Goal: Navigation & Orientation: Find specific page/section

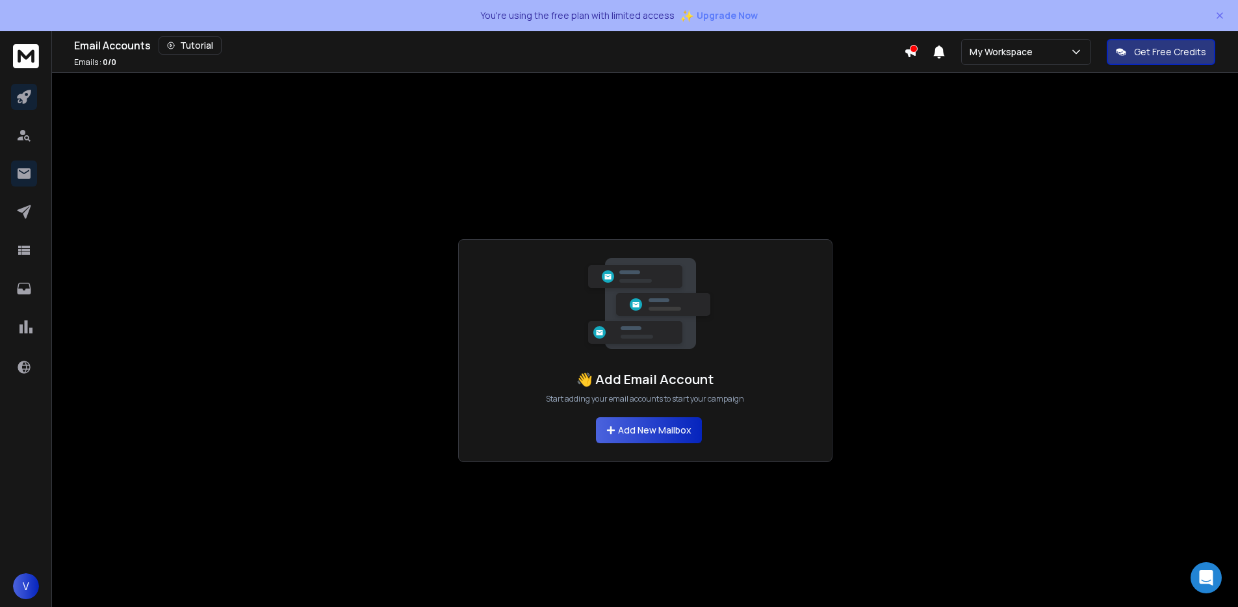
click at [25, 84] on link at bounding box center [24, 97] width 26 height 26
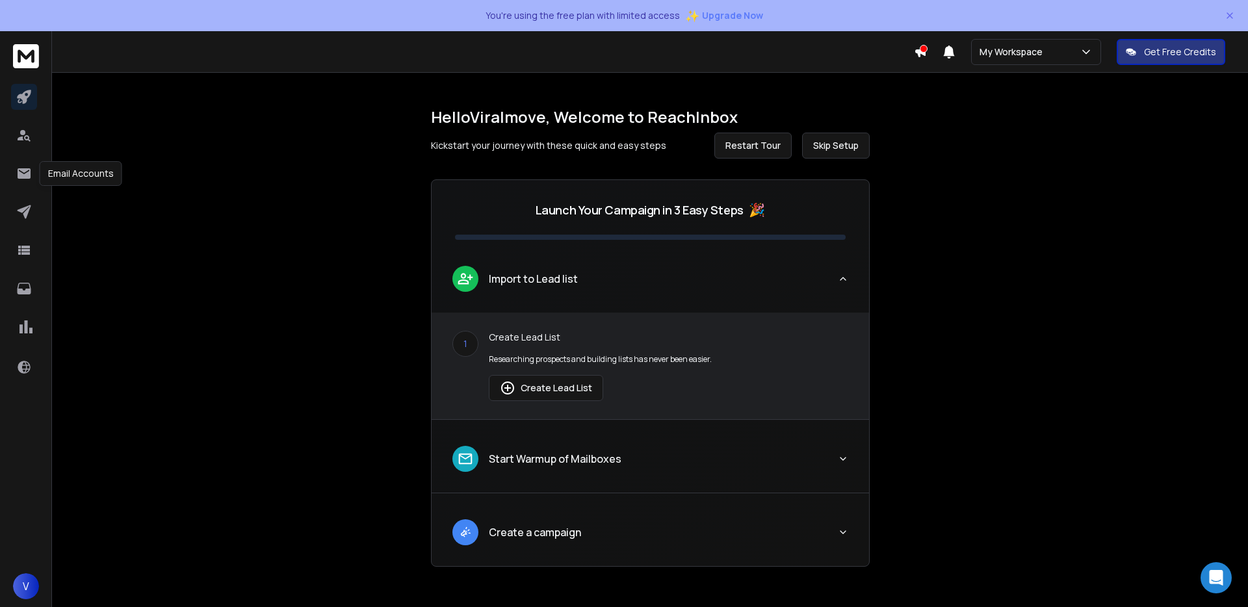
click at [16, 187] on div at bounding box center [26, 176] width 30 height 31
click at [16, 181] on icon at bounding box center [24, 174] width 16 height 16
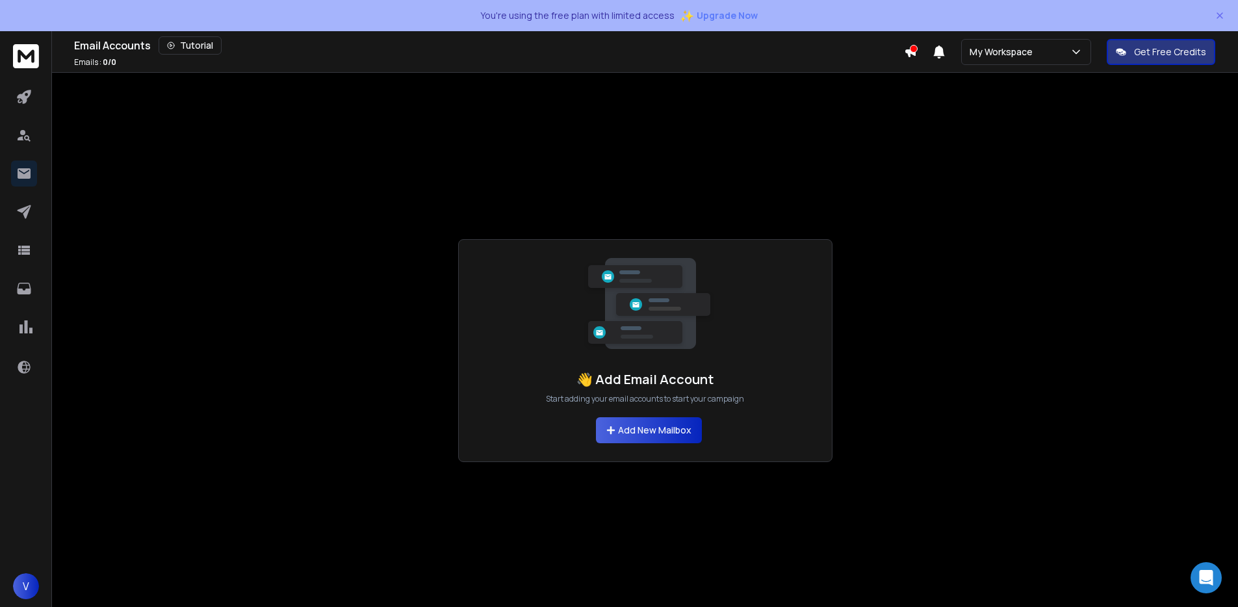
click at [644, 420] on button "Add New Mailbox" at bounding box center [649, 430] width 106 height 26
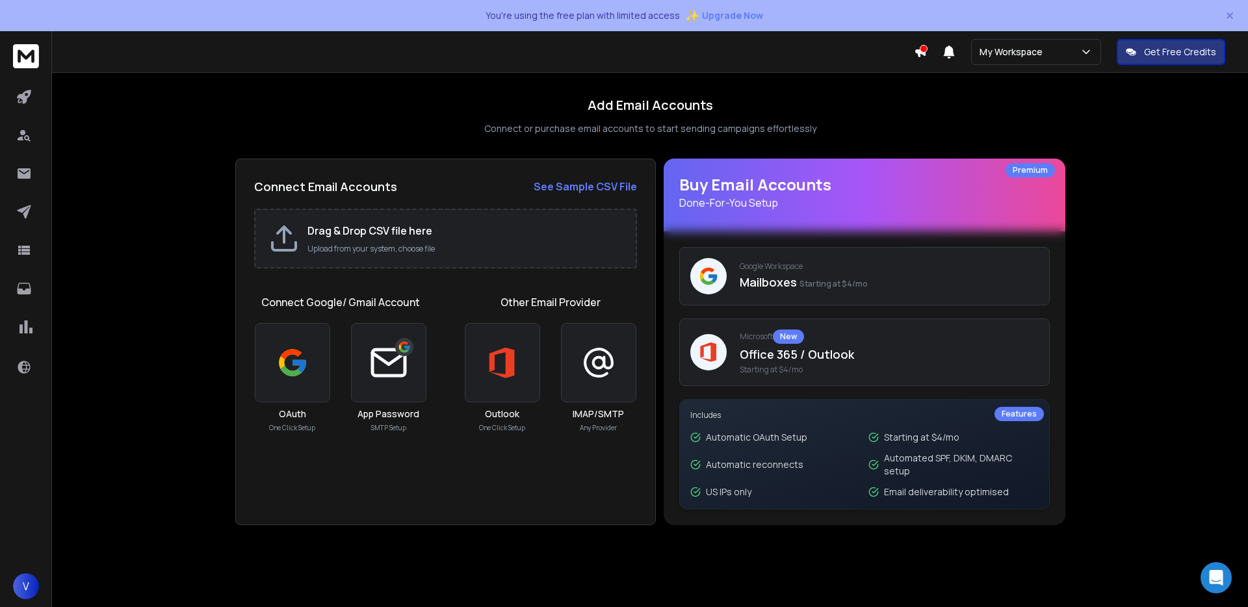
click at [380, 239] on div "Drag & Drop CSV file here Upload from your system, choose file" at bounding box center [464, 238] width 315 height 31
click at [606, 192] on strong "See Sample CSV File" at bounding box center [585, 186] width 103 height 14
click at [30, 289] on icon at bounding box center [24, 289] width 14 height 12
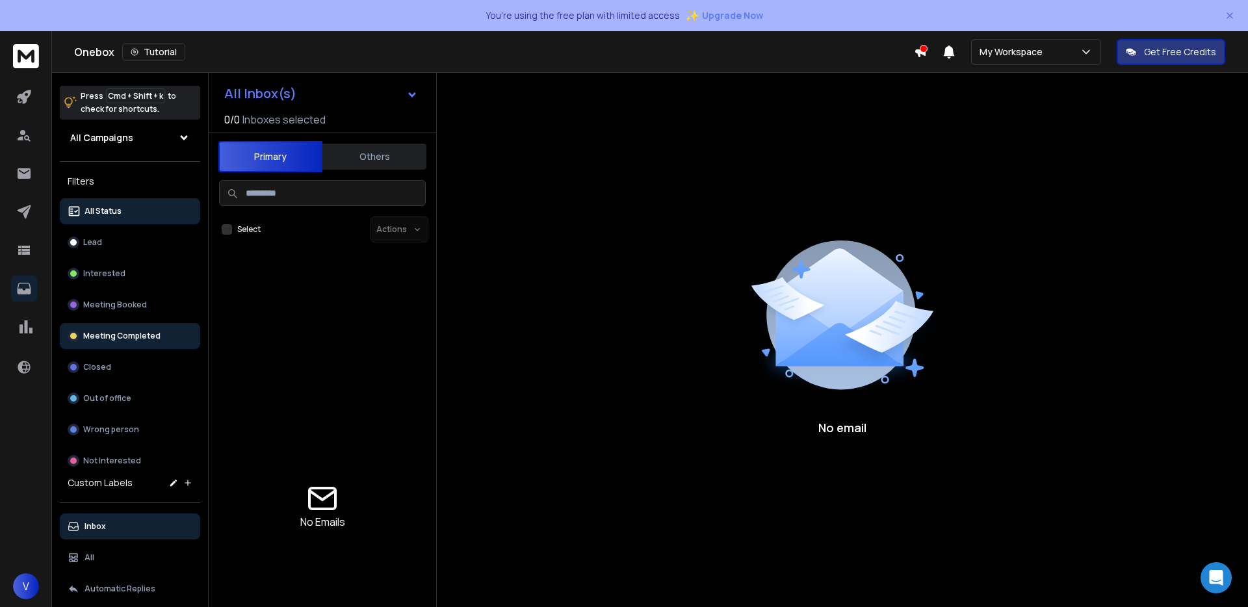
click at [134, 333] on p "Meeting Completed" at bounding box center [121, 336] width 77 height 10
click at [123, 354] on div "All Status Lead Interested Meeting Booked Meeting Completed Closed Out of offic…" at bounding box center [130, 336] width 140 height 276
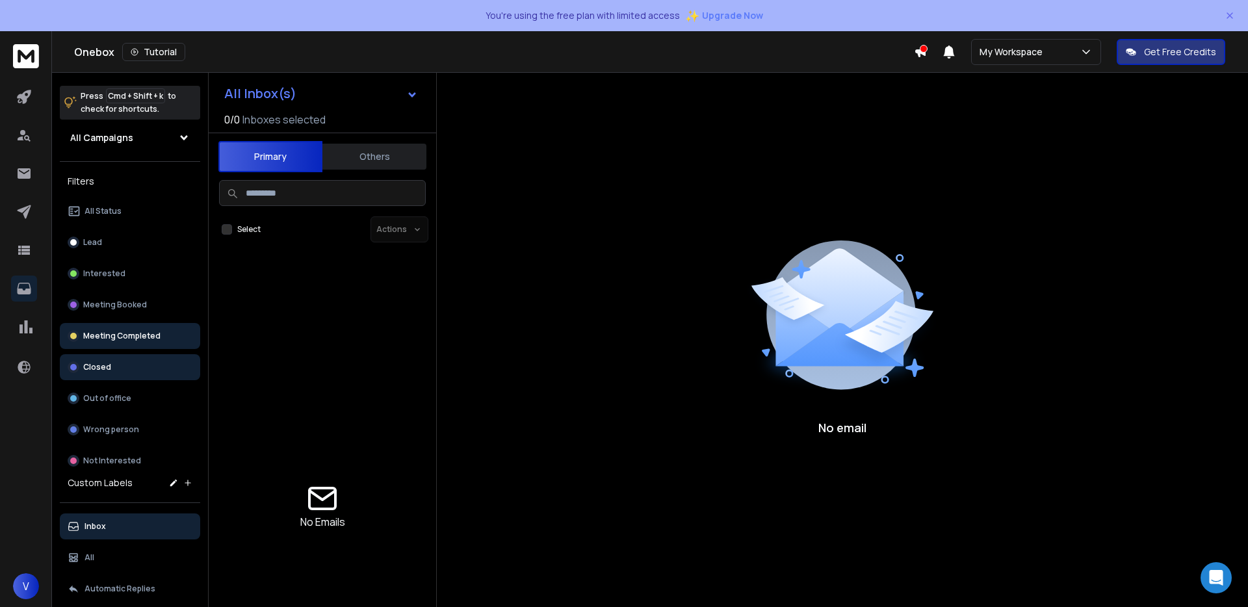
click at [114, 378] on button "Closed" at bounding box center [130, 367] width 140 height 26
click at [114, 396] on p "Out of office" at bounding box center [107, 398] width 48 height 10
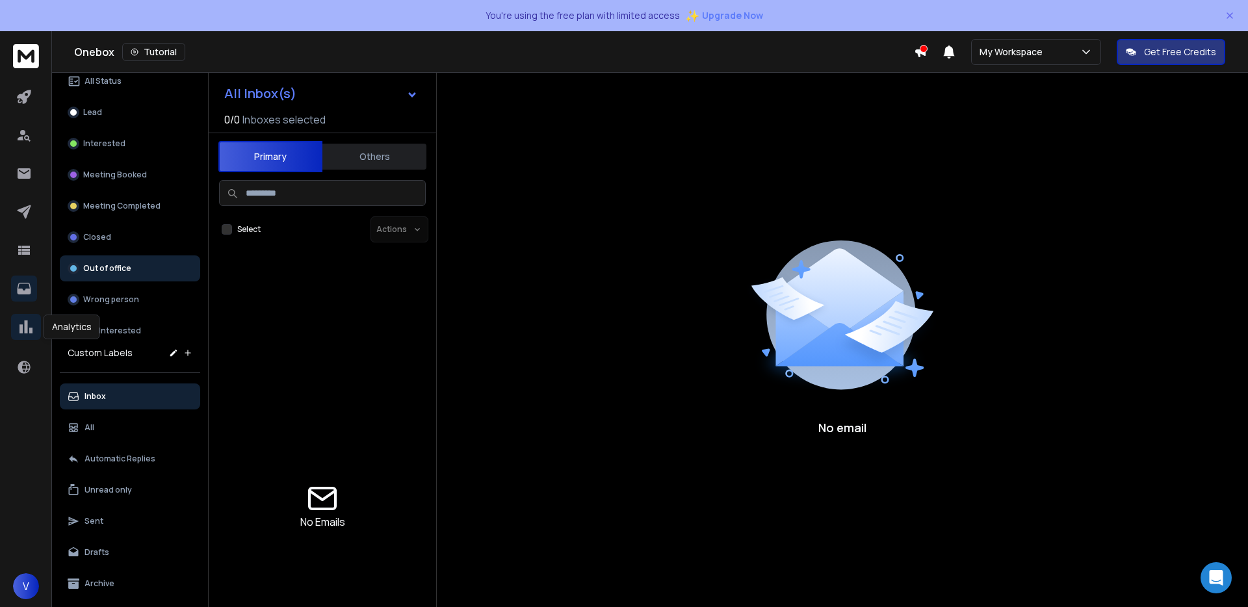
click at [26, 330] on icon at bounding box center [25, 326] width 13 height 13
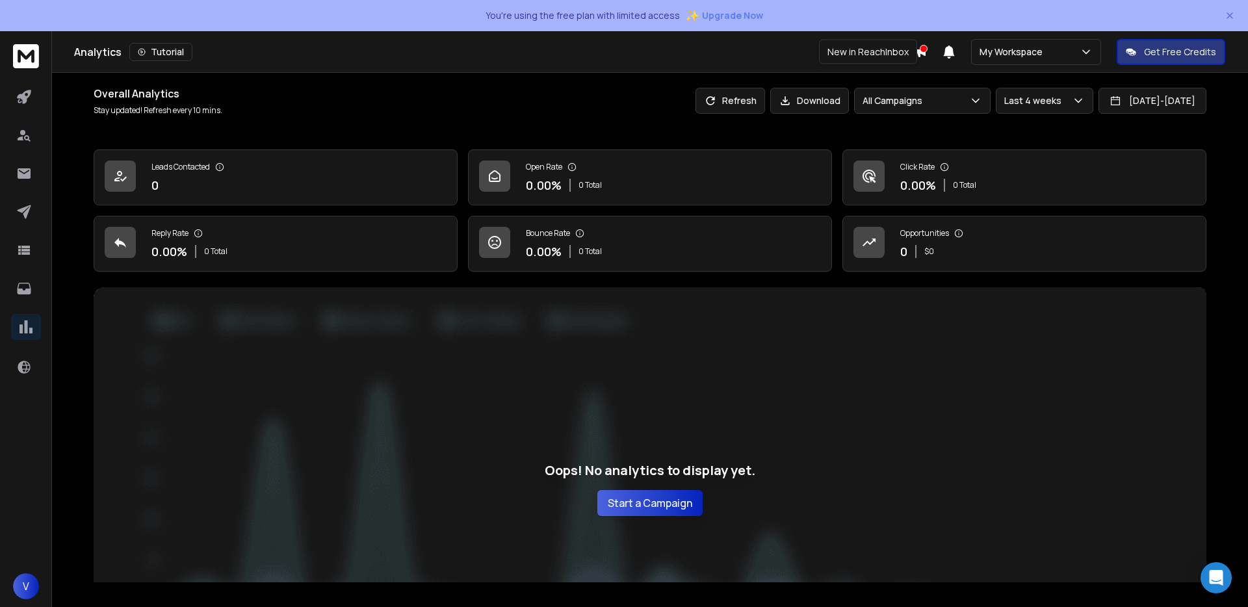
click at [918, 58] on icon at bounding box center [920, 51] width 13 height 13
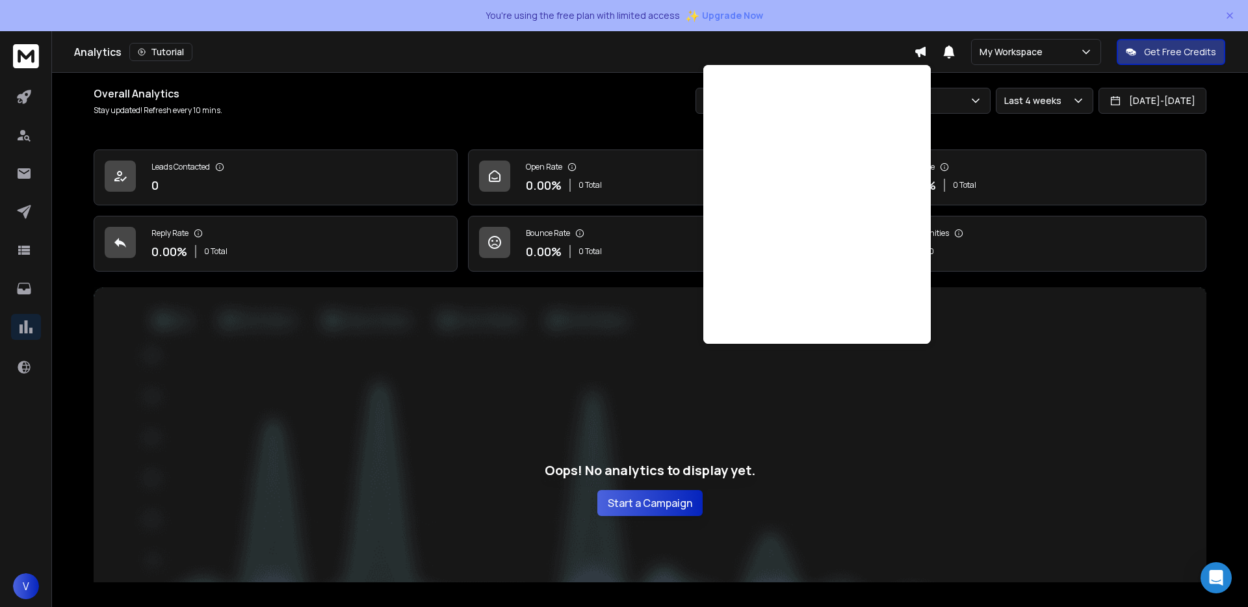
click at [630, 63] on div "Analytics Tutorial My Workspace Get Free Credits" at bounding box center [624, 52] width 1248 height 42
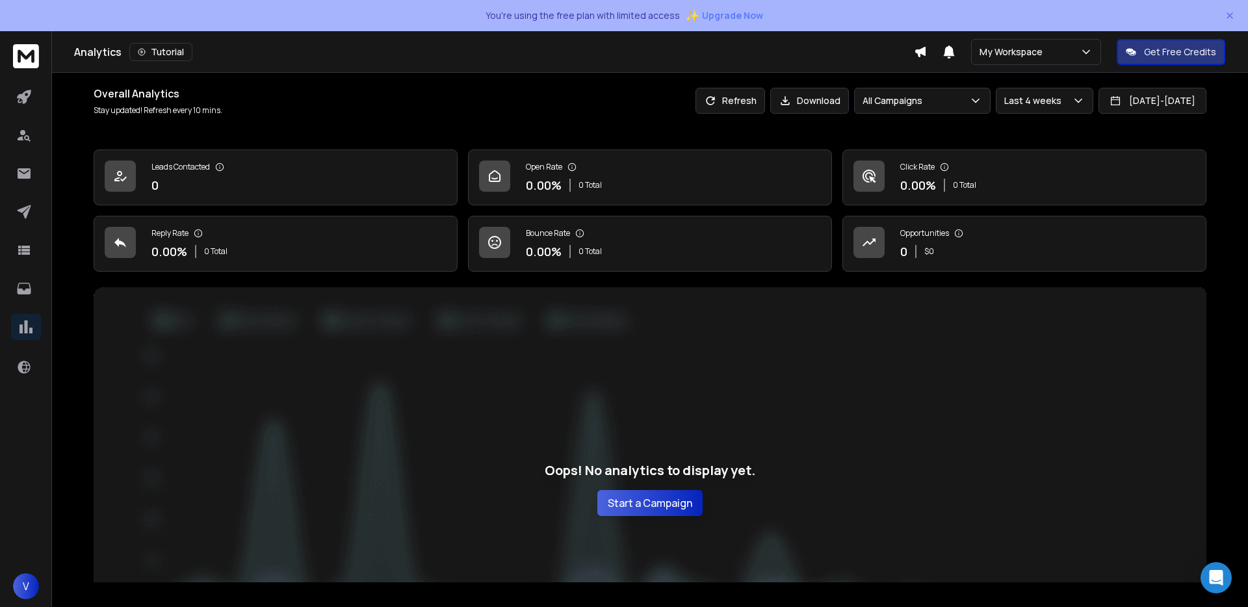
click at [758, 9] on div "You're using the free plan with limited access ✨ Upgrade Now" at bounding box center [624, 15] width 1248 height 31
click at [746, 15] on span "Upgrade Now" at bounding box center [732, 15] width 61 height 13
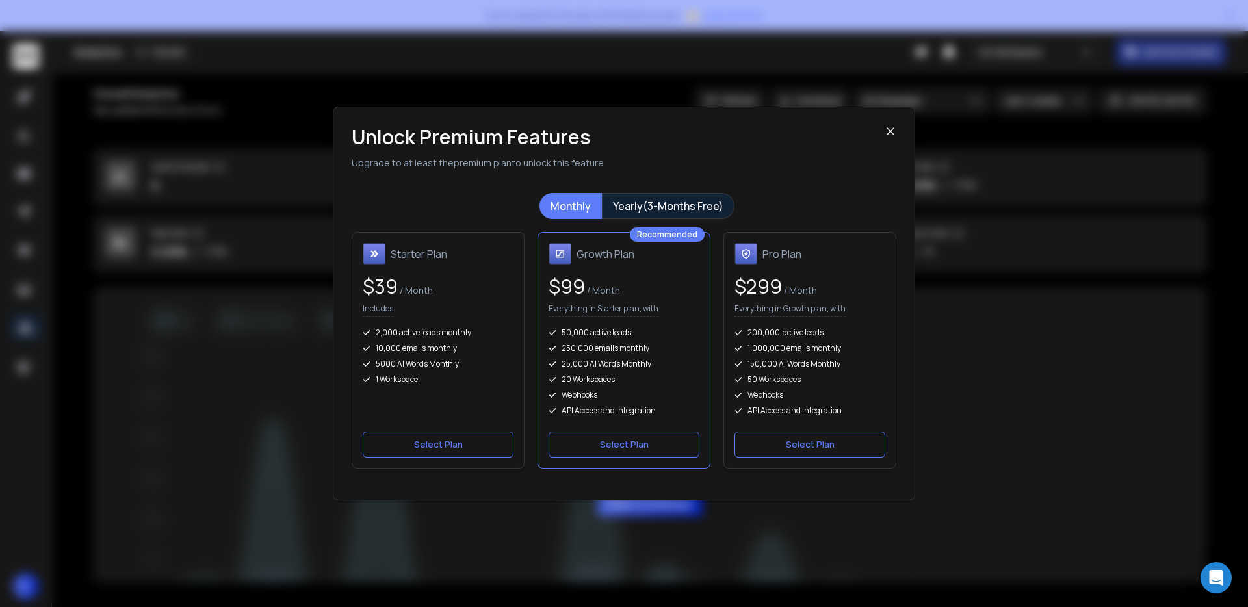
click at [654, 205] on button "Yearly(3-Months Free)" at bounding box center [668, 206] width 133 height 26
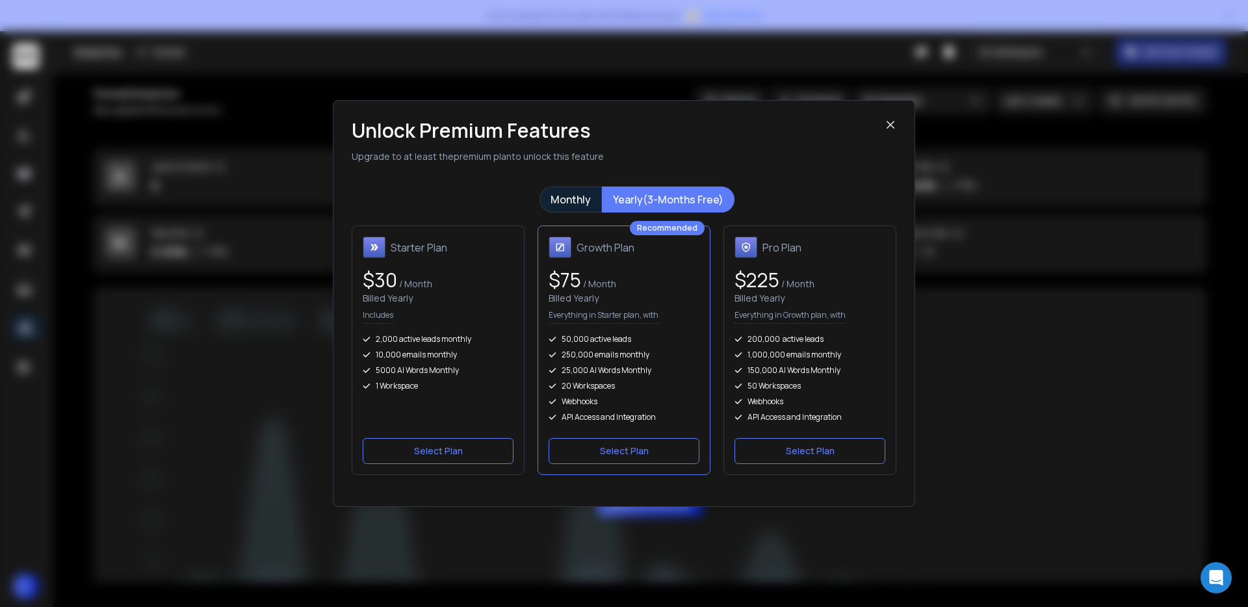
click at [577, 198] on button "Monthly" at bounding box center [570, 200] width 62 height 26
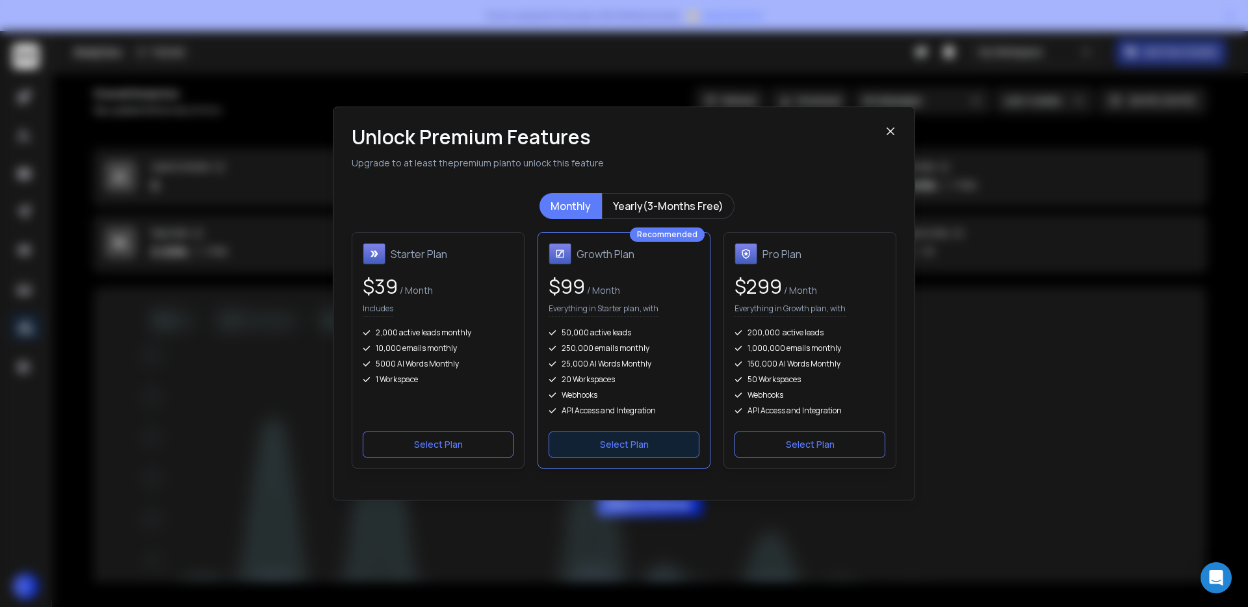
click at [609, 441] on button "Select Plan" at bounding box center [623, 445] width 151 height 26
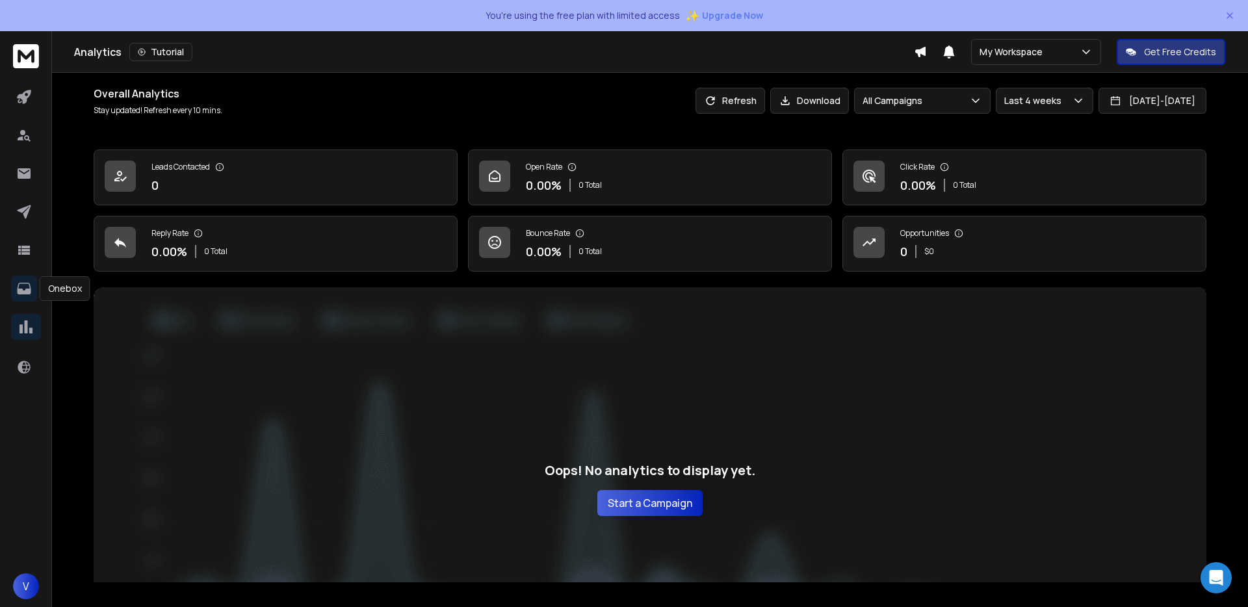
click at [28, 281] on icon at bounding box center [24, 289] width 16 height 16
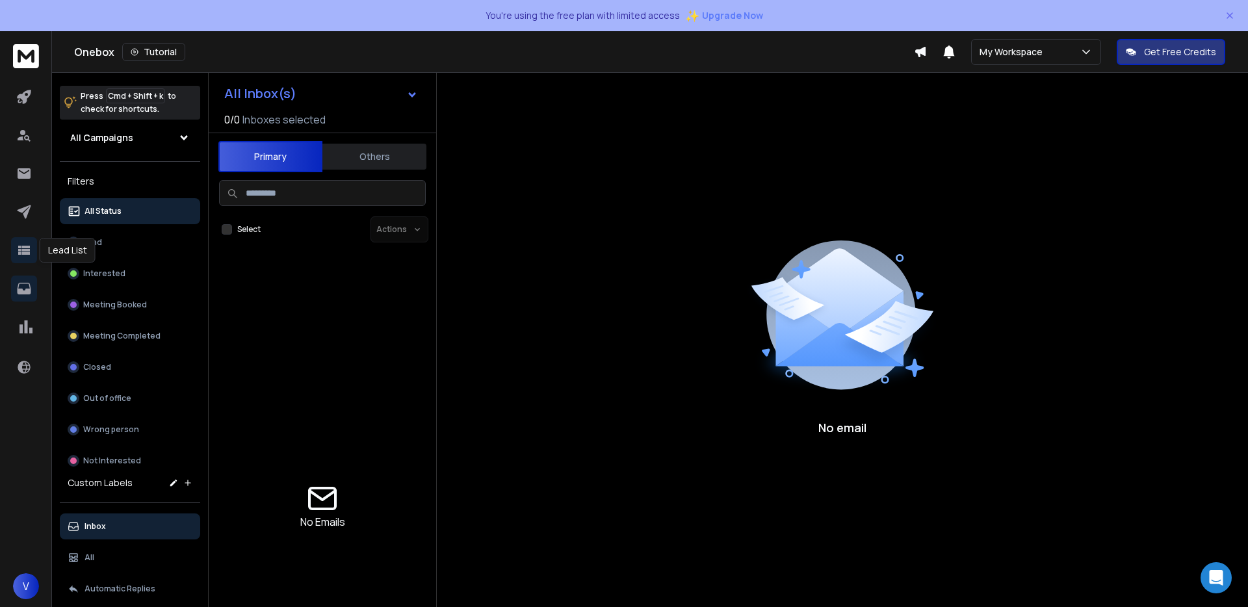
click at [30, 255] on icon at bounding box center [24, 250] width 16 height 16
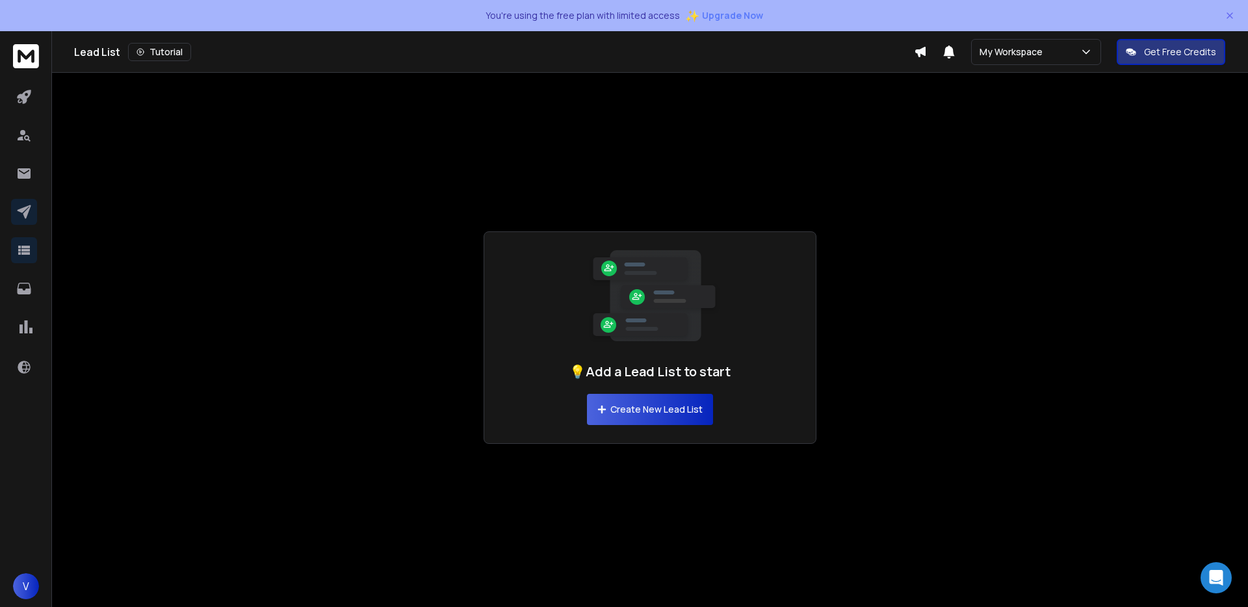
click at [25, 219] on icon at bounding box center [24, 212] width 16 height 16
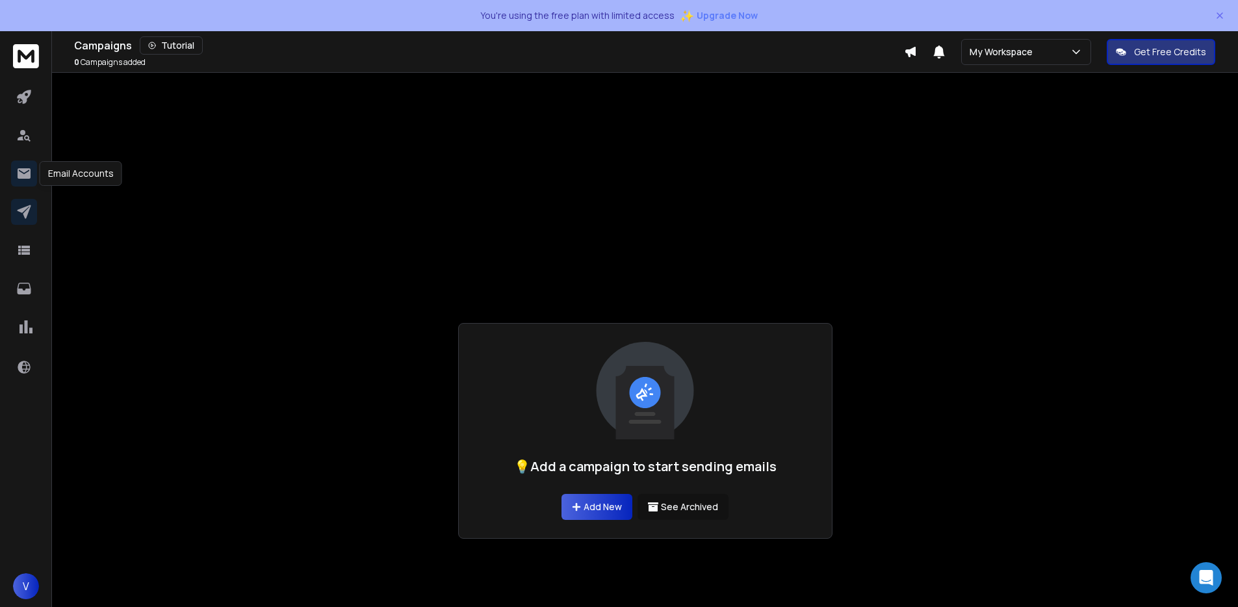
click at [18, 173] on icon at bounding box center [24, 173] width 13 height 10
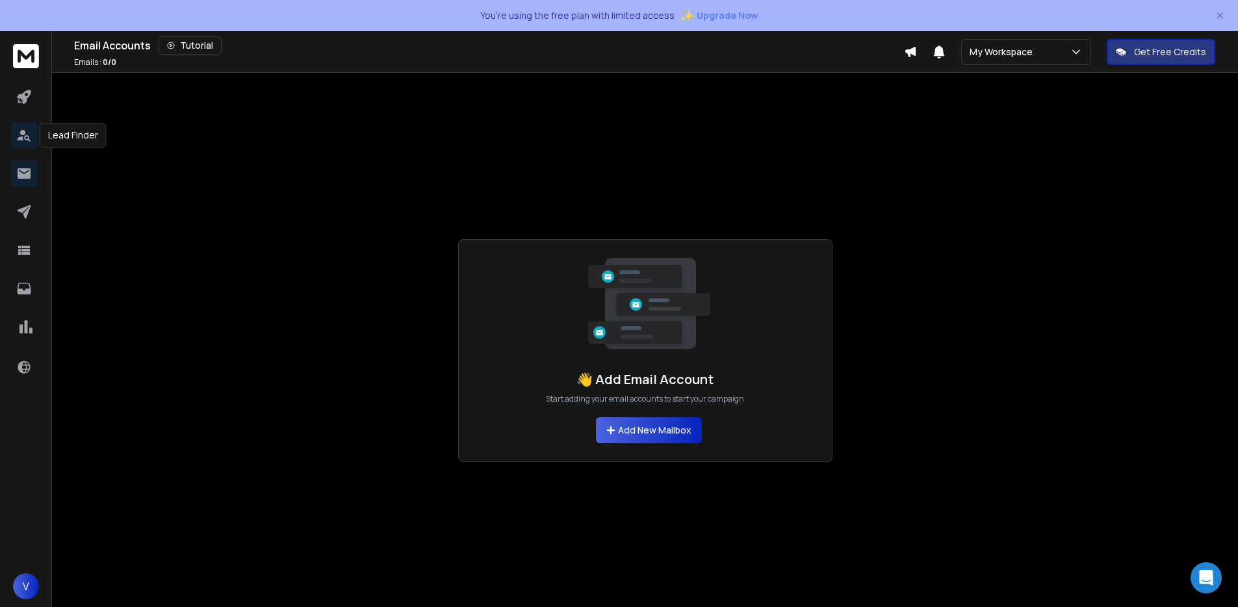
click at [28, 145] on link at bounding box center [24, 135] width 26 height 26
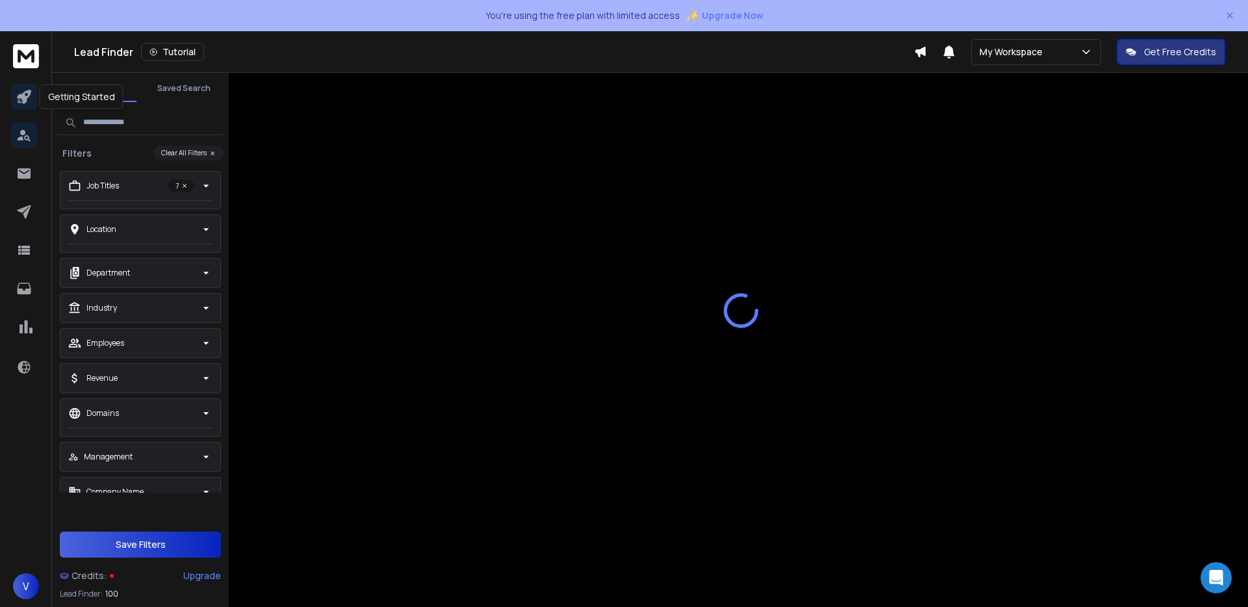
click at [24, 96] on icon at bounding box center [24, 97] width 14 height 14
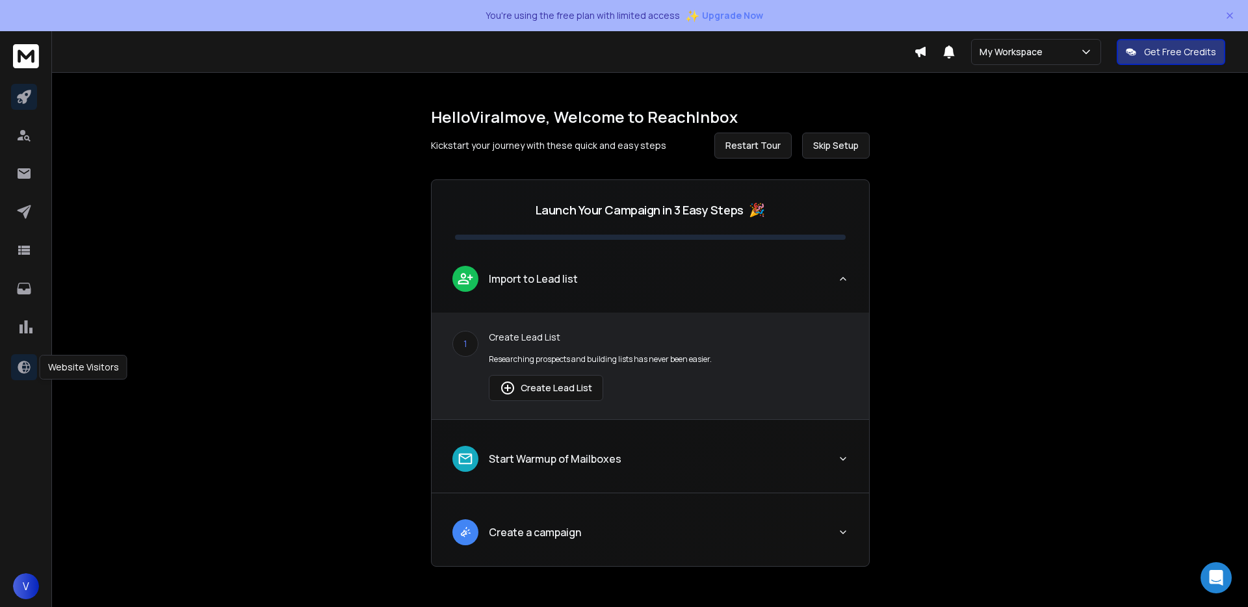
click at [29, 372] on icon at bounding box center [24, 367] width 16 height 16
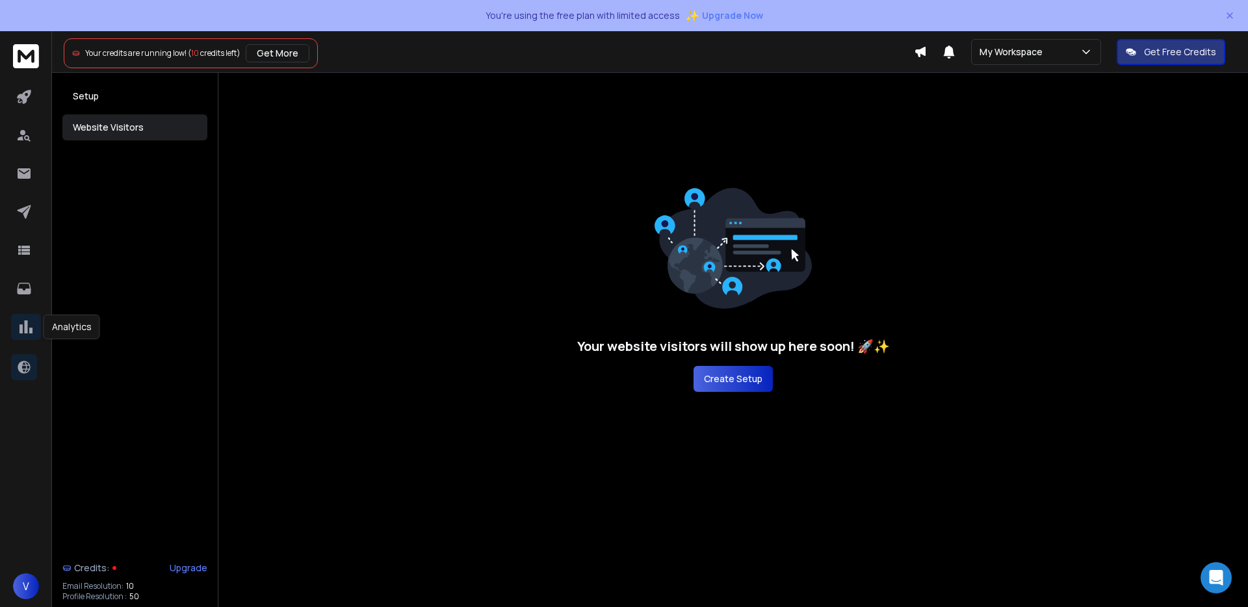
click at [27, 335] on icon at bounding box center [25, 326] width 19 height 19
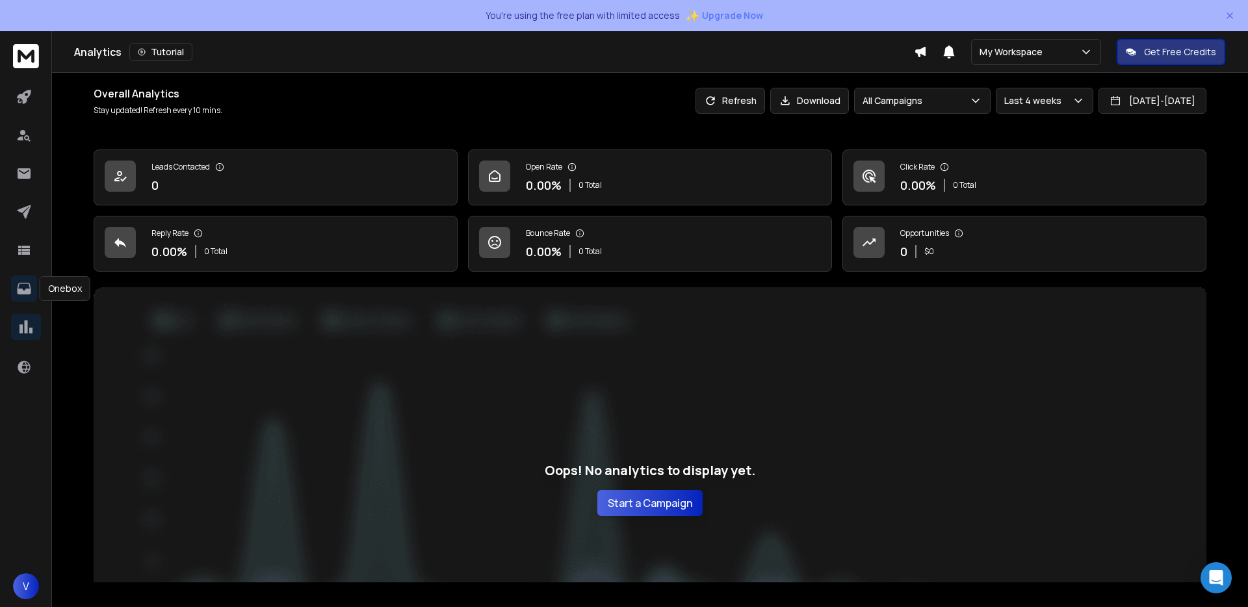
click at [18, 277] on link at bounding box center [24, 289] width 26 height 26
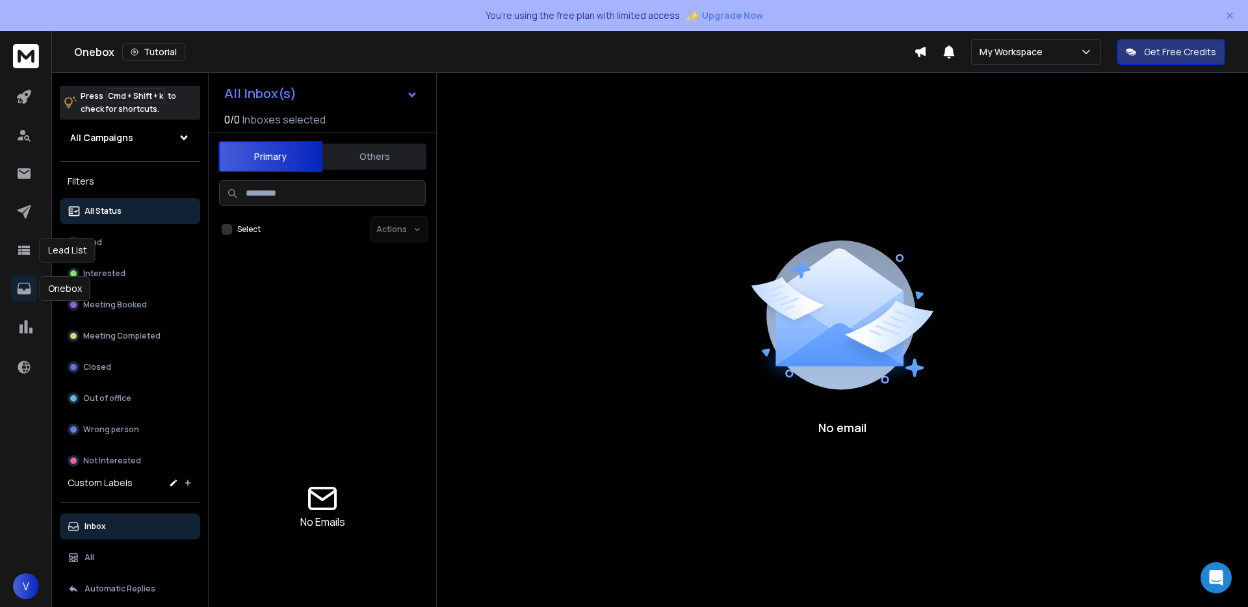
click at [31, 231] on div at bounding box center [26, 234] width 30 height 301
click at [24, 248] on icon at bounding box center [24, 250] width 12 height 9
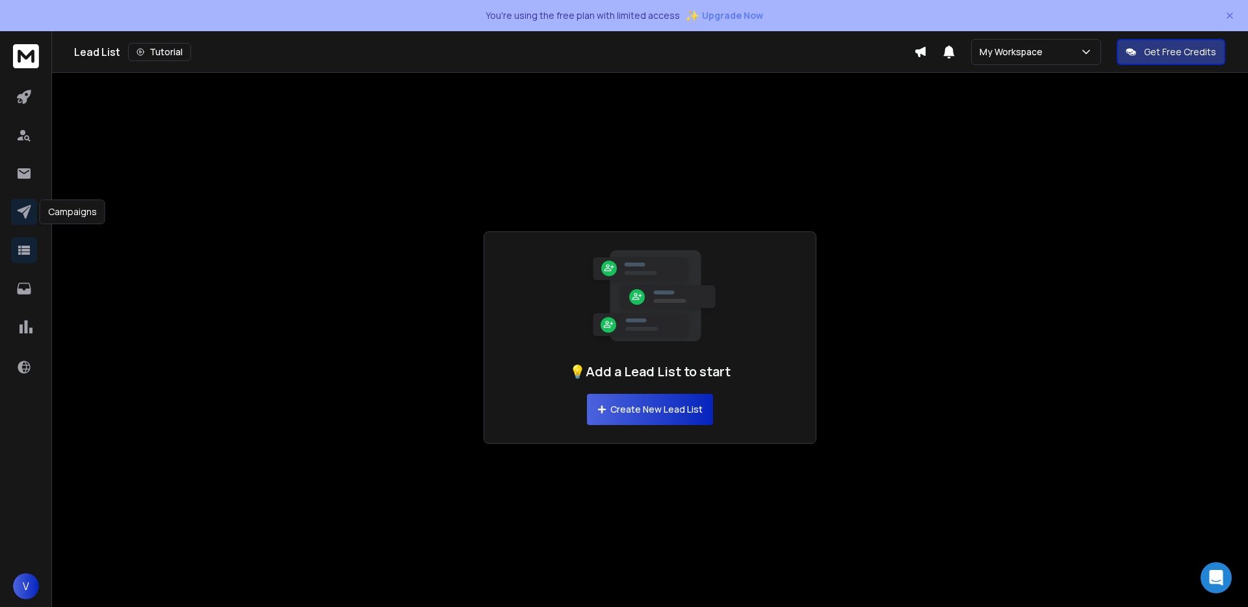
click at [21, 204] on icon at bounding box center [24, 212] width 16 height 16
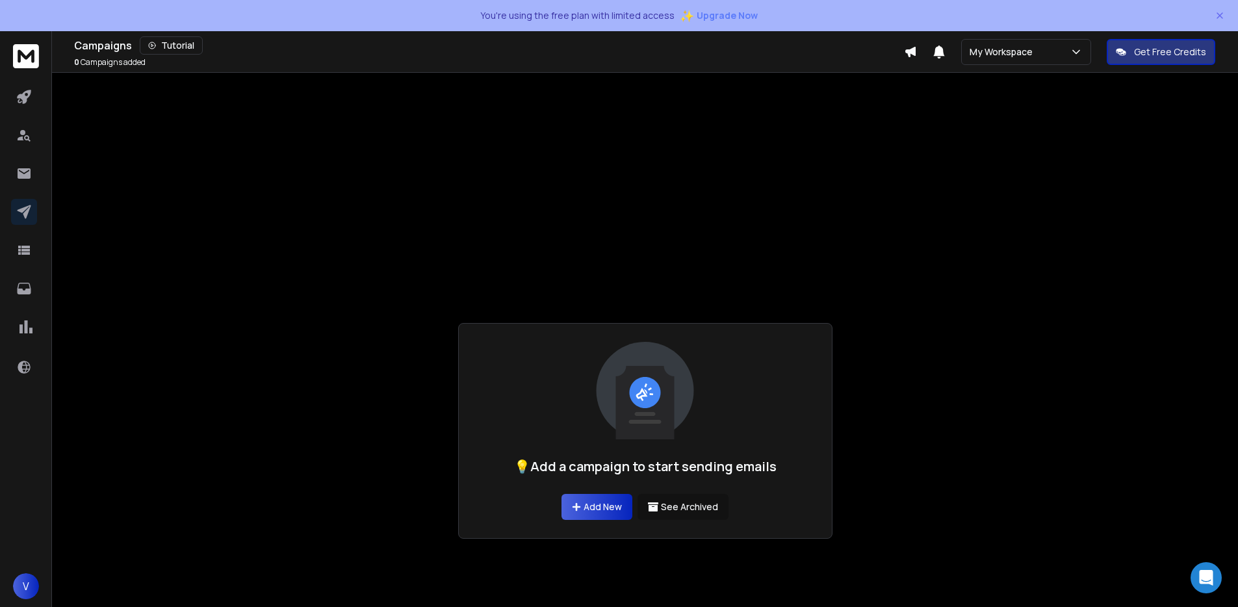
click at [22, 67] on icon at bounding box center [26, 56] width 26 height 24
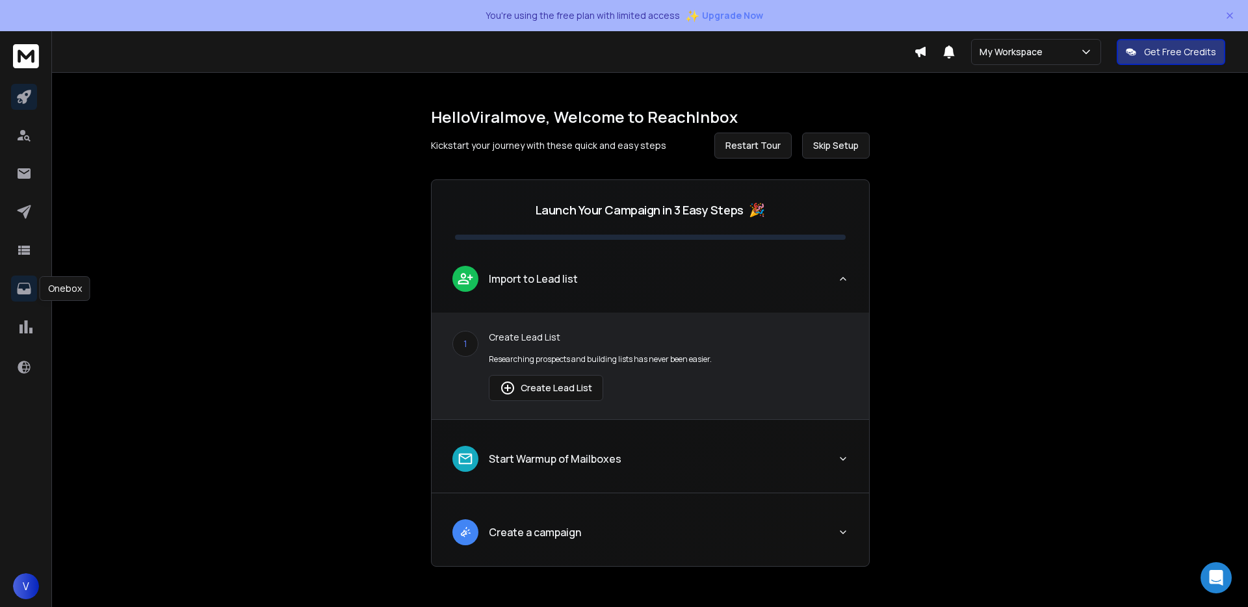
click at [25, 289] on icon at bounding box center [24, 289] width 14 height 12
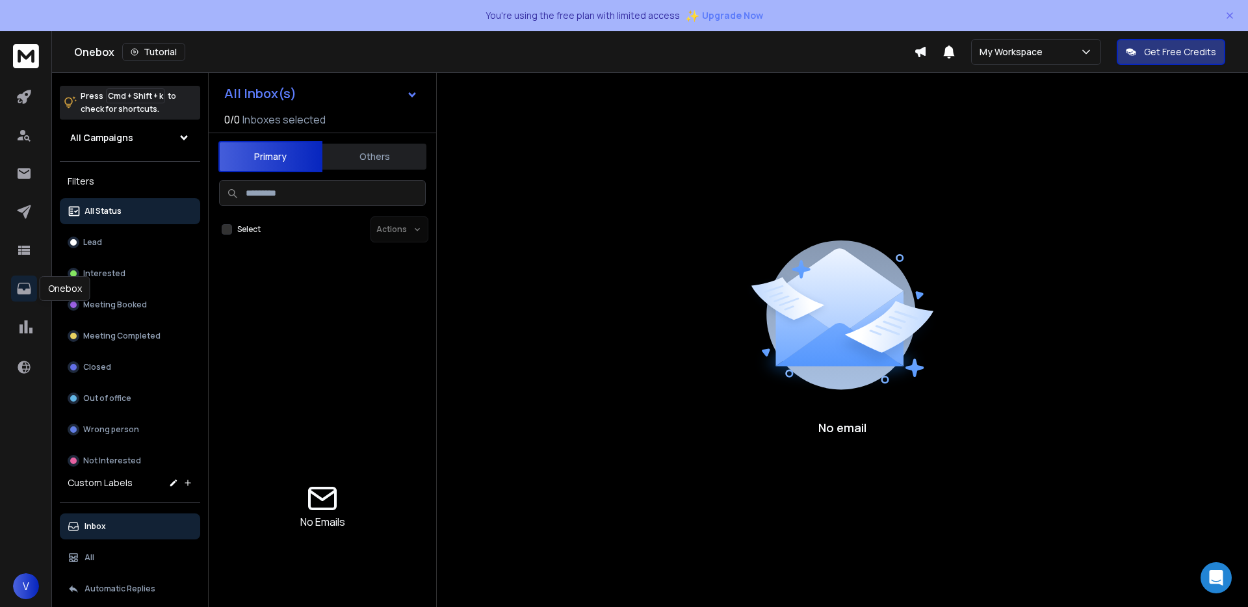
click at [17, 264] on div at bounding box center [26, 252] width 30 height 31
click at [25, 257] on icon at bounding box center [24, 250] width 16 height 16
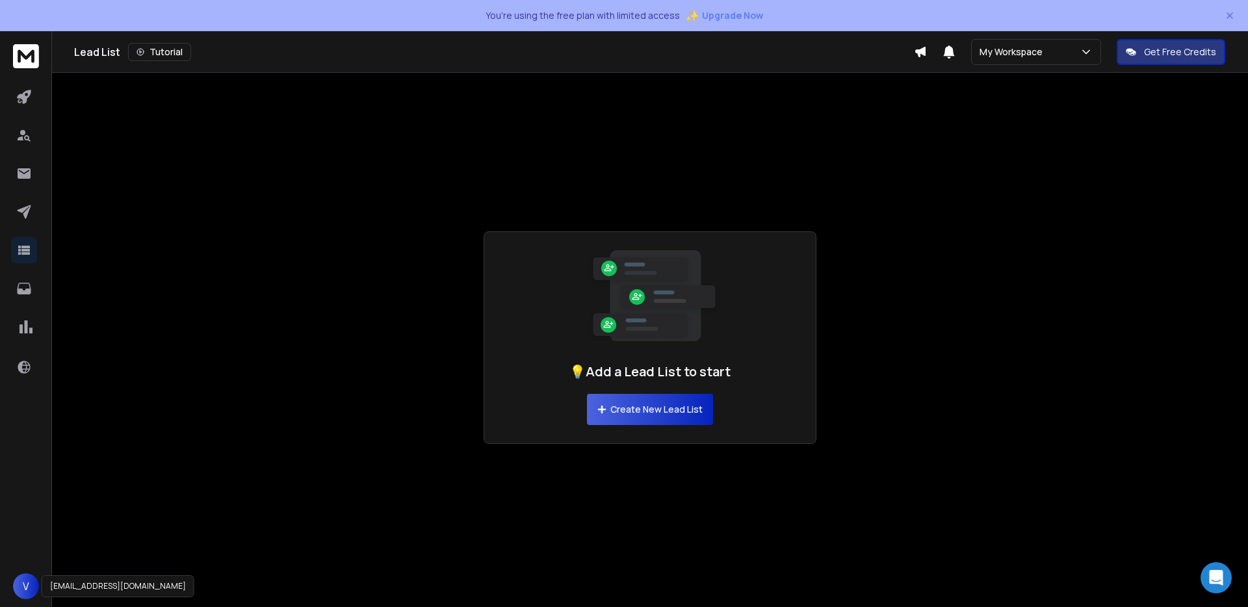
click at [34, 586] on span "V" at bounding box center [26, 586] width 26 height 26
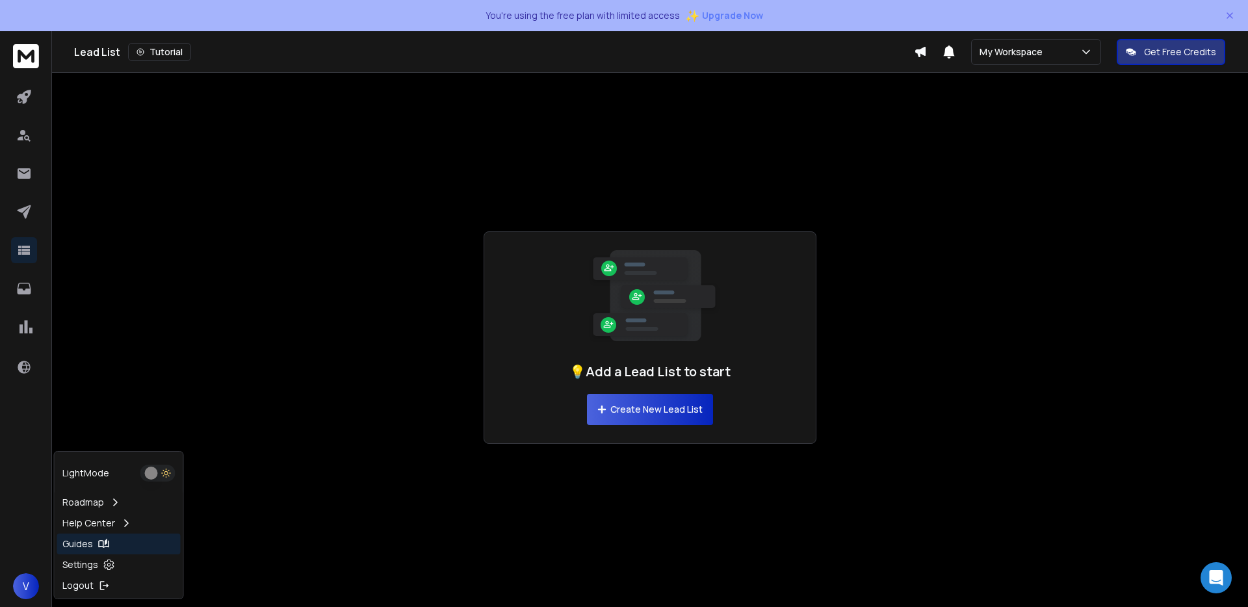
click at [88, 539] on p "Guides" at bounding box center [77, 543] width 31 height 13
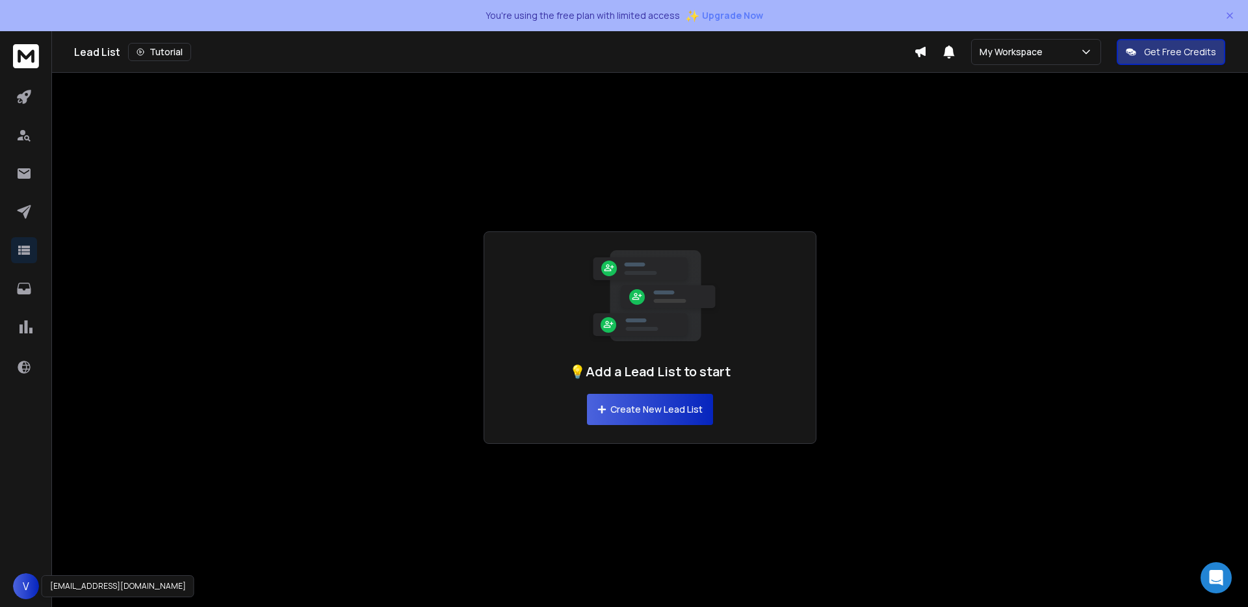
click at [19, 586] on span "V" at bounding box center [26, 586] width 26 height 26
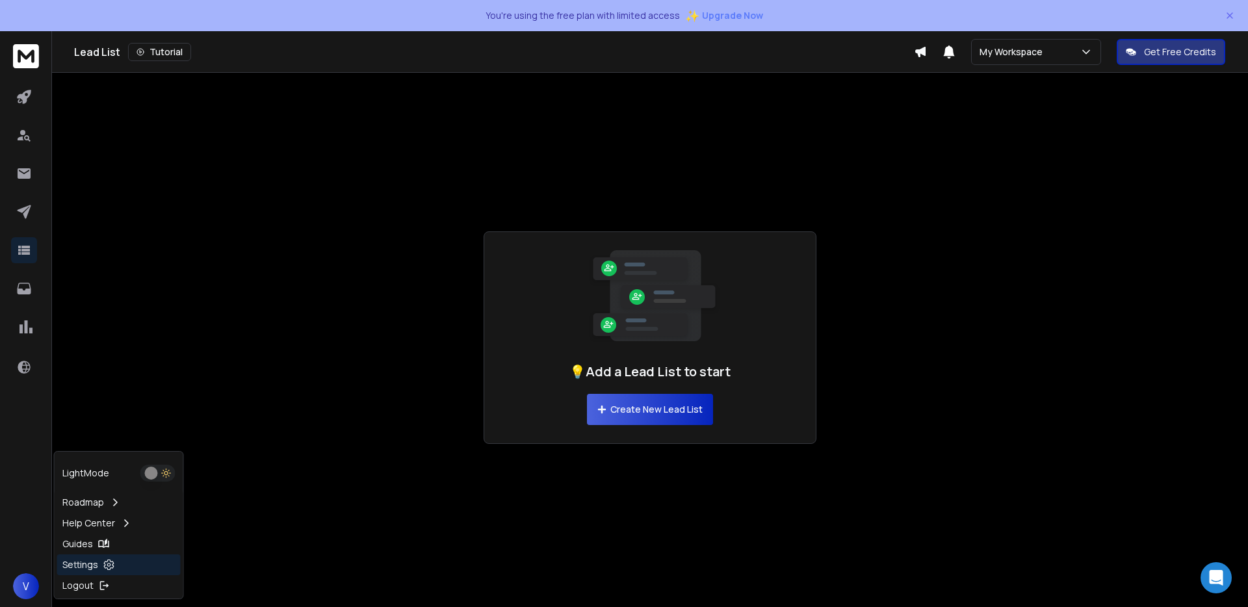
click at [68, 567] on p "Settings" at bounding box center [80, 564] width 36 height 13
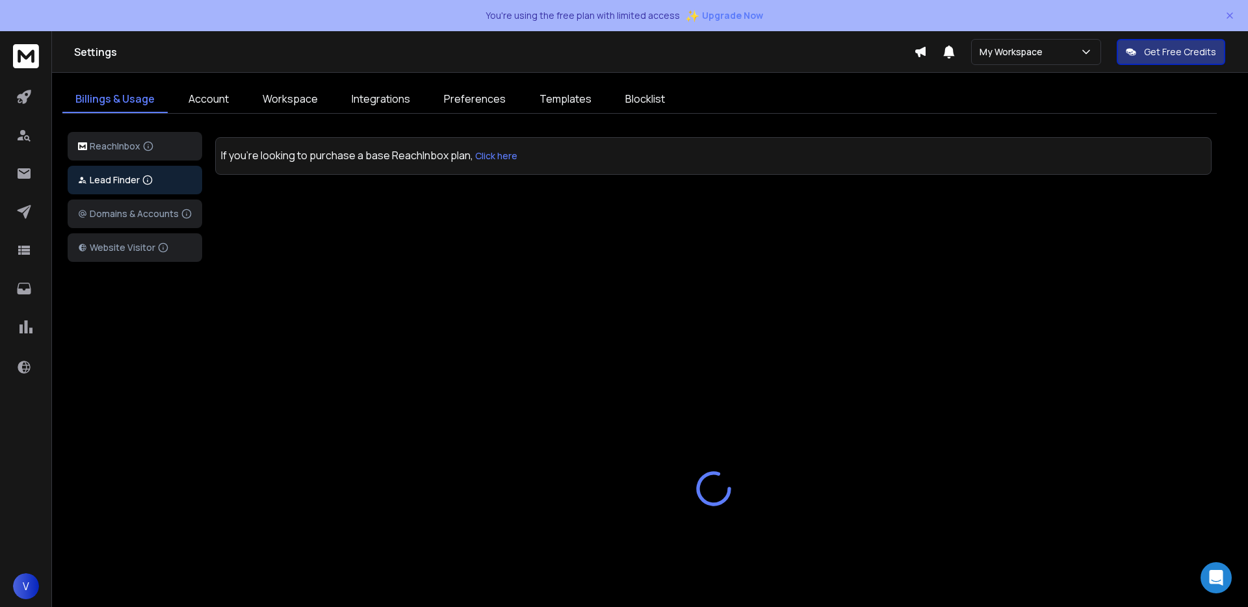
click at [129, 178] on button "Lead Finder" at bounding box center [135, 180] width 135 height 29
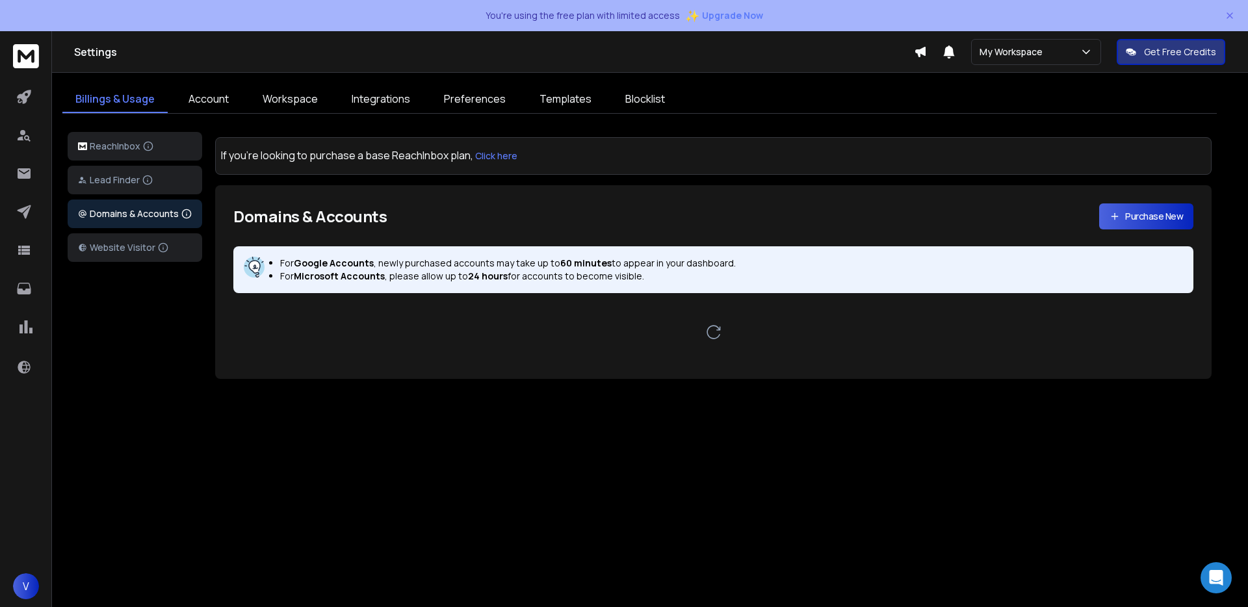
click at [120, 208] on button "Domains & Accounts" at bounding box center [135, 214] width 135 height 29
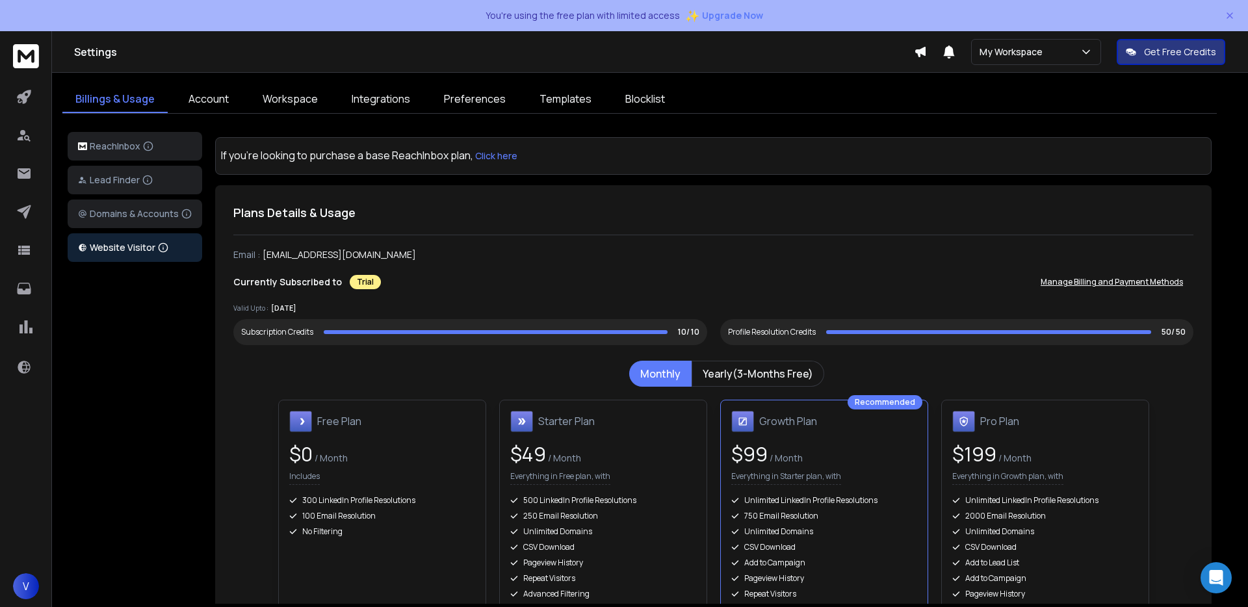
click at [117, 242] on button "Website Visitor" at bounding box center [135, 247] width 135 height 29
click at [101, 225] on button "Domains & Accounts" at bounding box center [135, 214] width 135 height 29
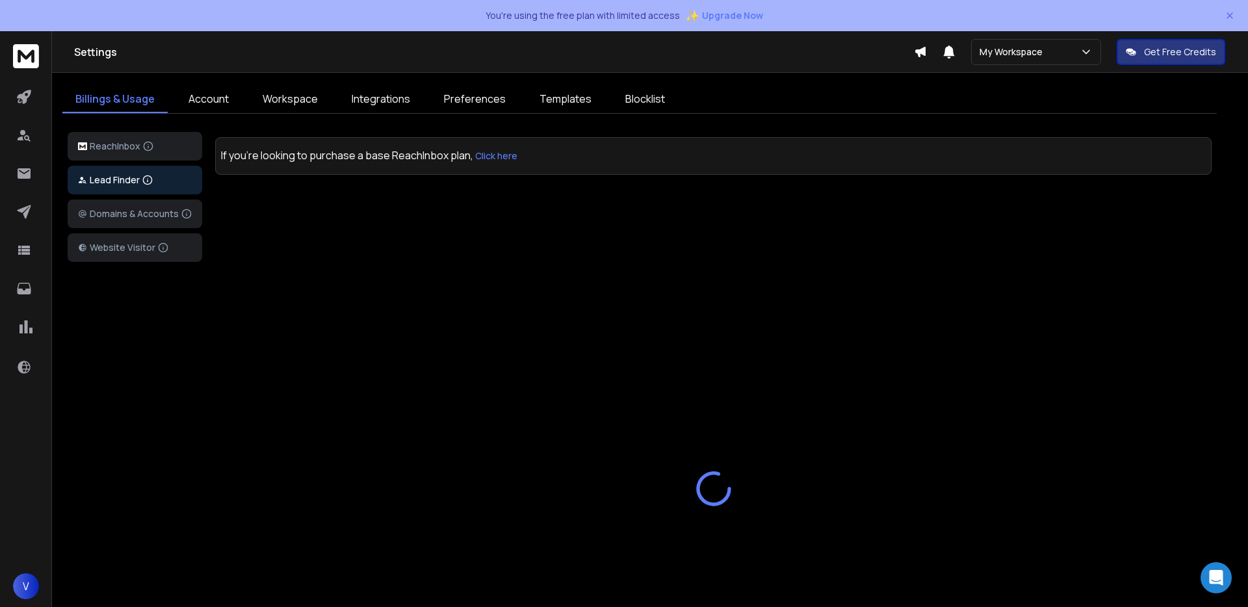
click at [119, 177] on button "Lead Finder" at bounding box center [135, 180] width 135 height 29
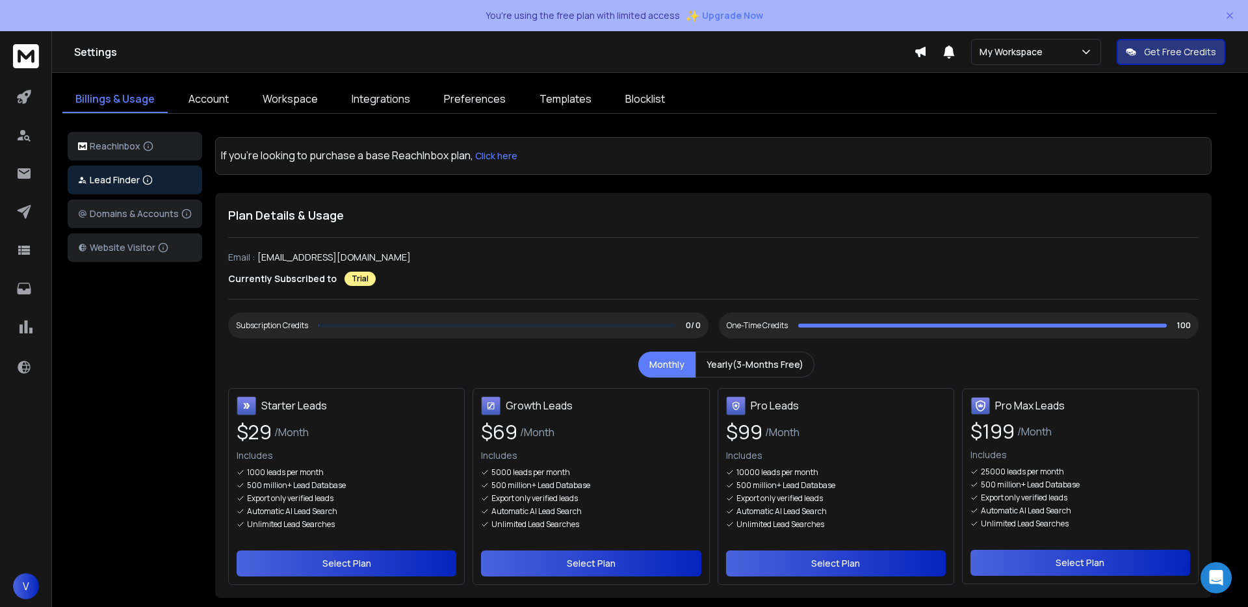
click at [114, 155] on button "ReachInbox" at bounding box center [135, 146] width 135 height 29
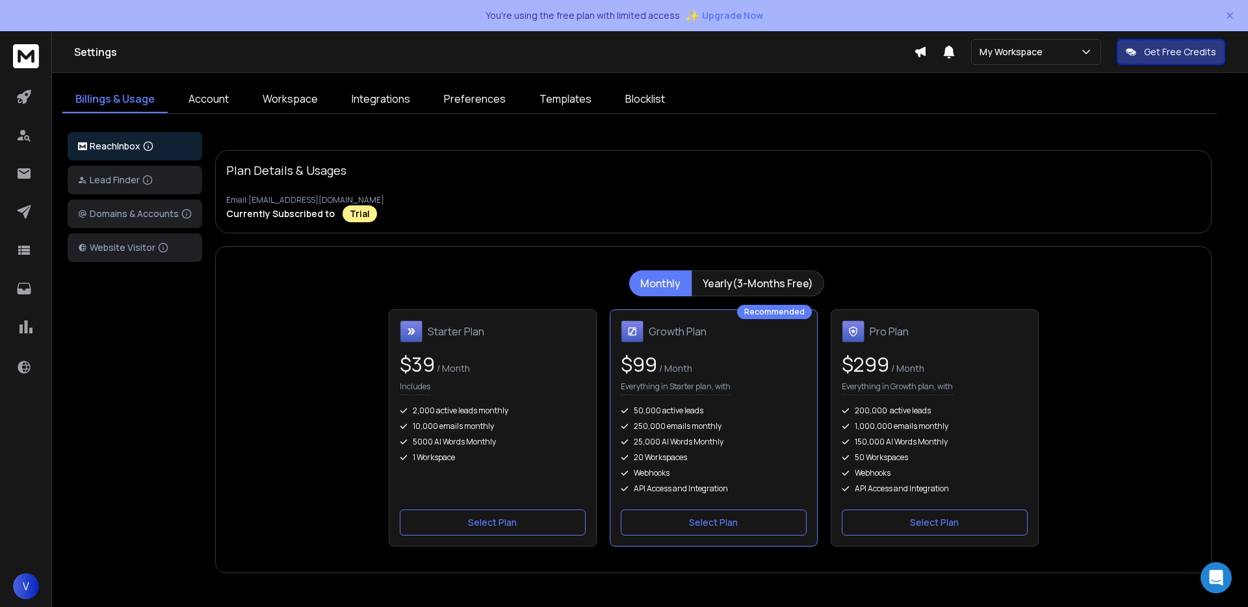
click at [227, 98] on link "Account" at bounding box center [208, 99] width 66 height 27
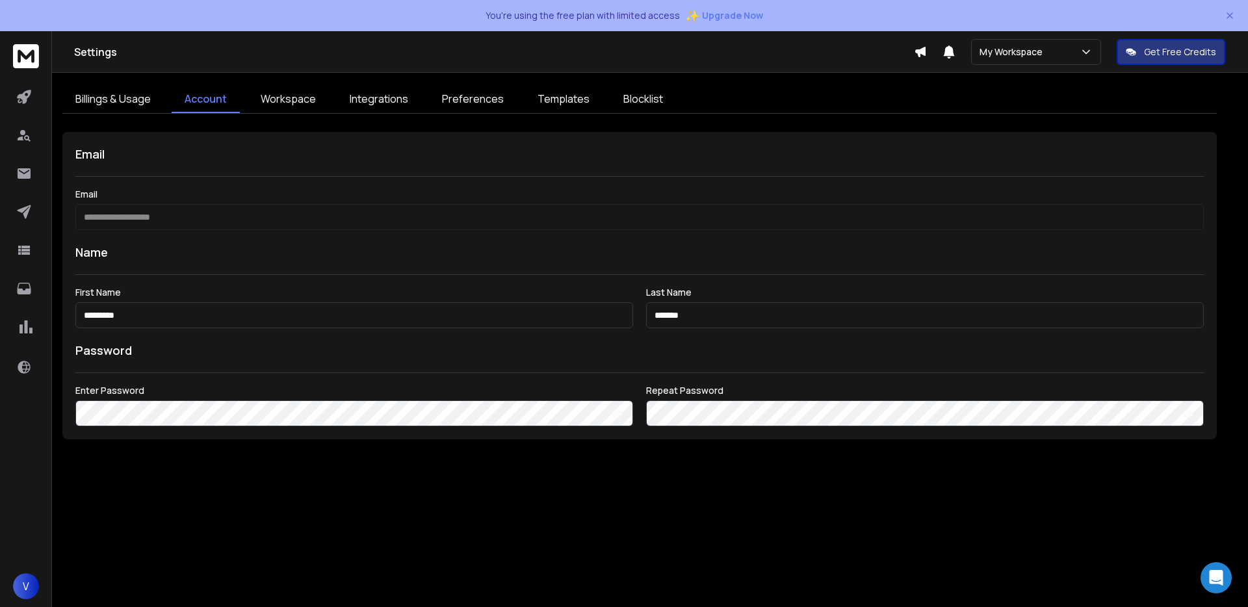
click at [256, 99] on link "Workspace" at bounding box center [288, 99] width 81 height 27
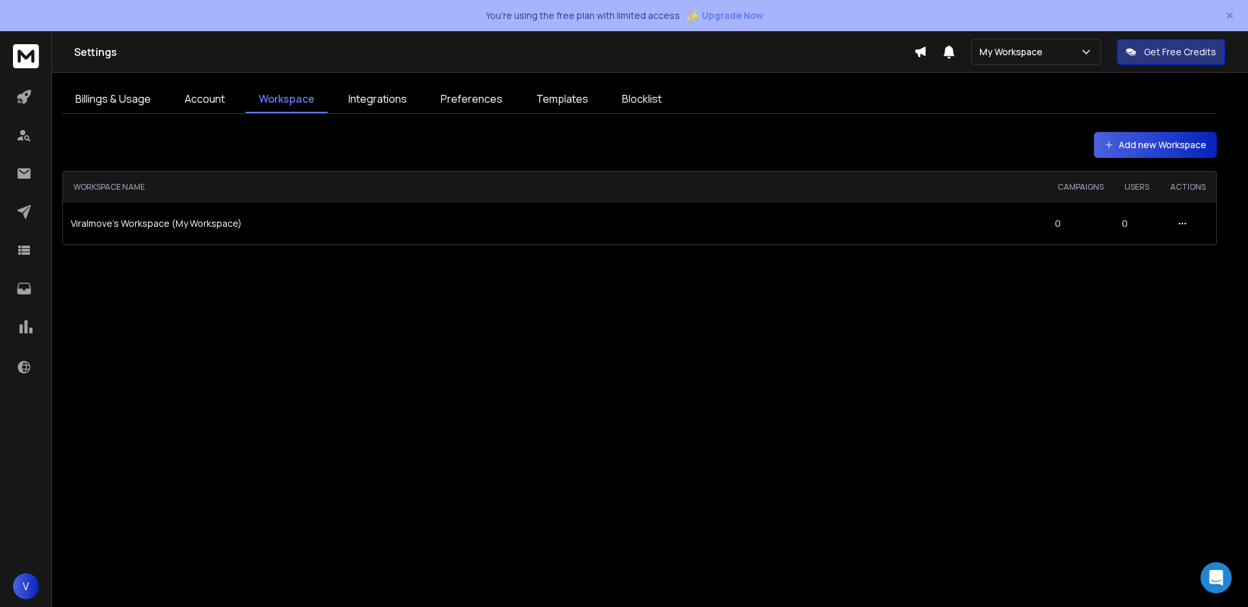
click at [397, 110] on link "Integrations" at bounding box center [377, 99] width 84 height 27
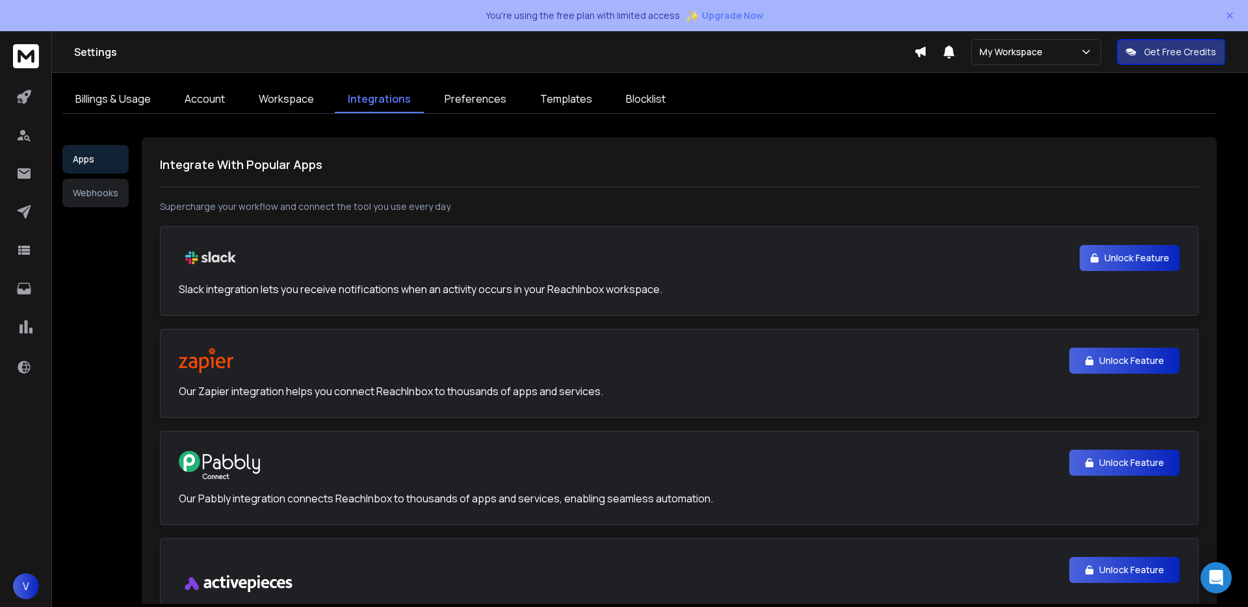
click at [467, 103] on link "Preferences" at bounding box center [476, 99] width 88 height 27
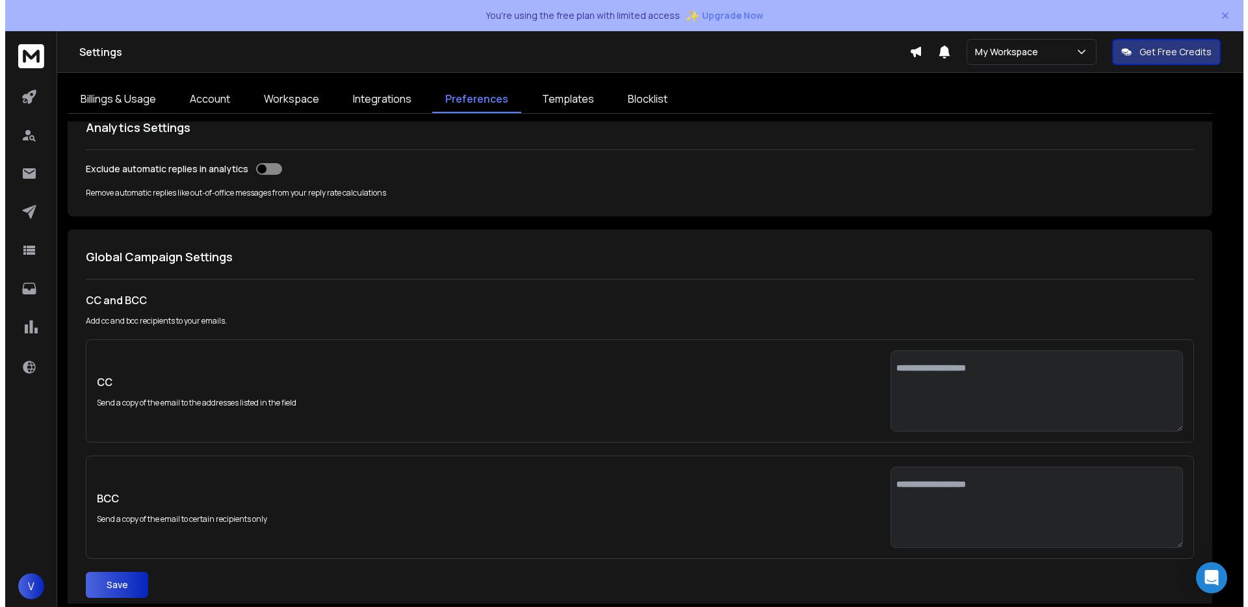
scroll to position [441, 0]
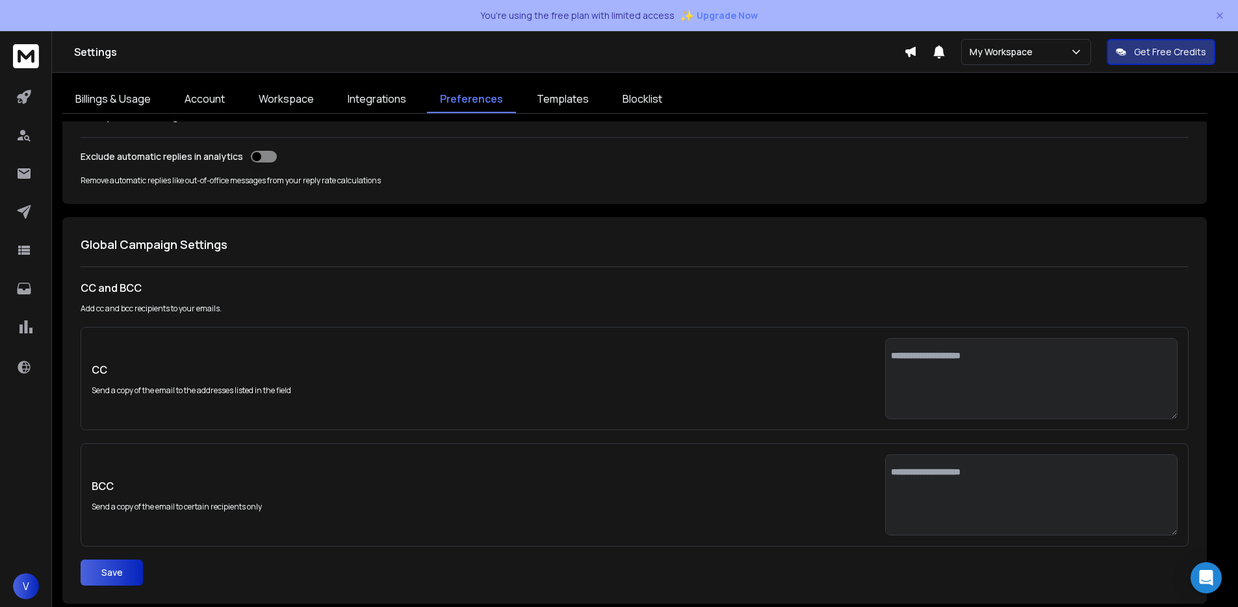
click at [558, 107] on link "Templates" at bounding box center [563, 99] width 78 height 27
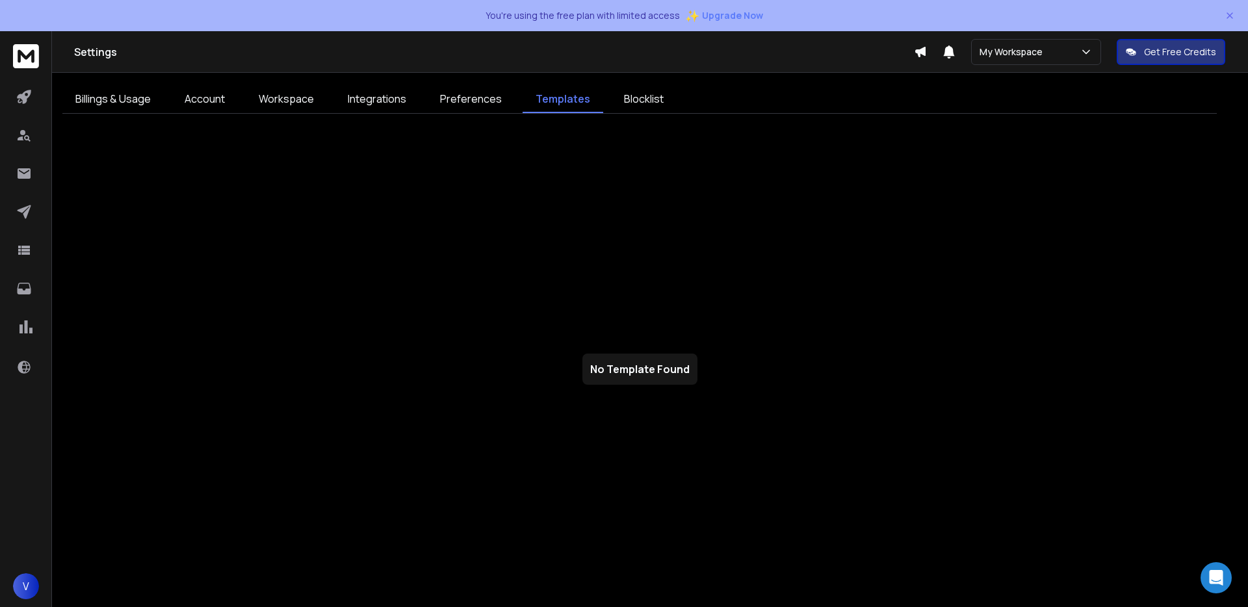
click at [617, 97] on link "Blocklist" at bounding box center [644, 99] width 66 height 27
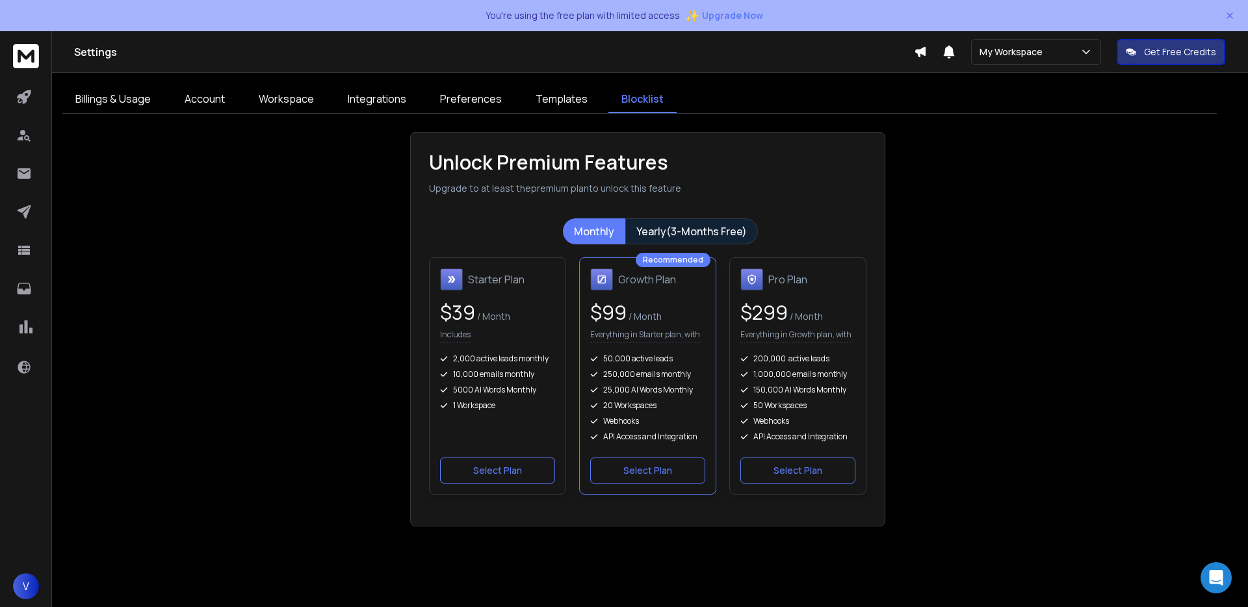
click at [688, 224] on button "Yearly(3-Months Free)" at bounding box center [691, 231] width 133 height 26
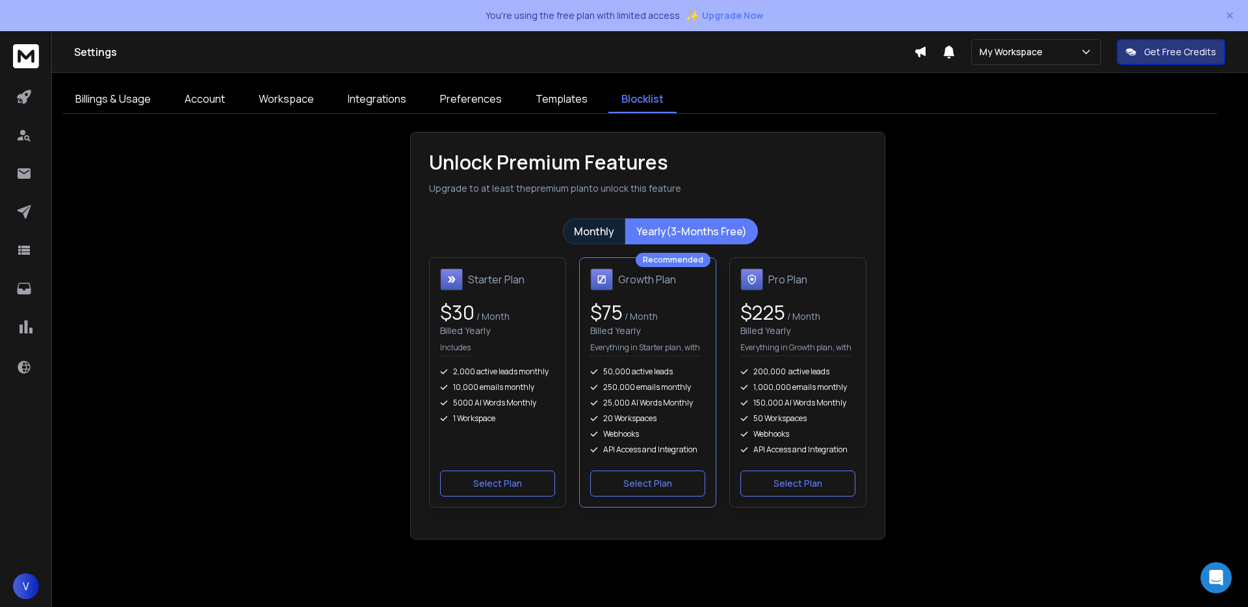
click at [623, 225] on button "Monthly" at bounding box center [594, 231] width 62 height 26
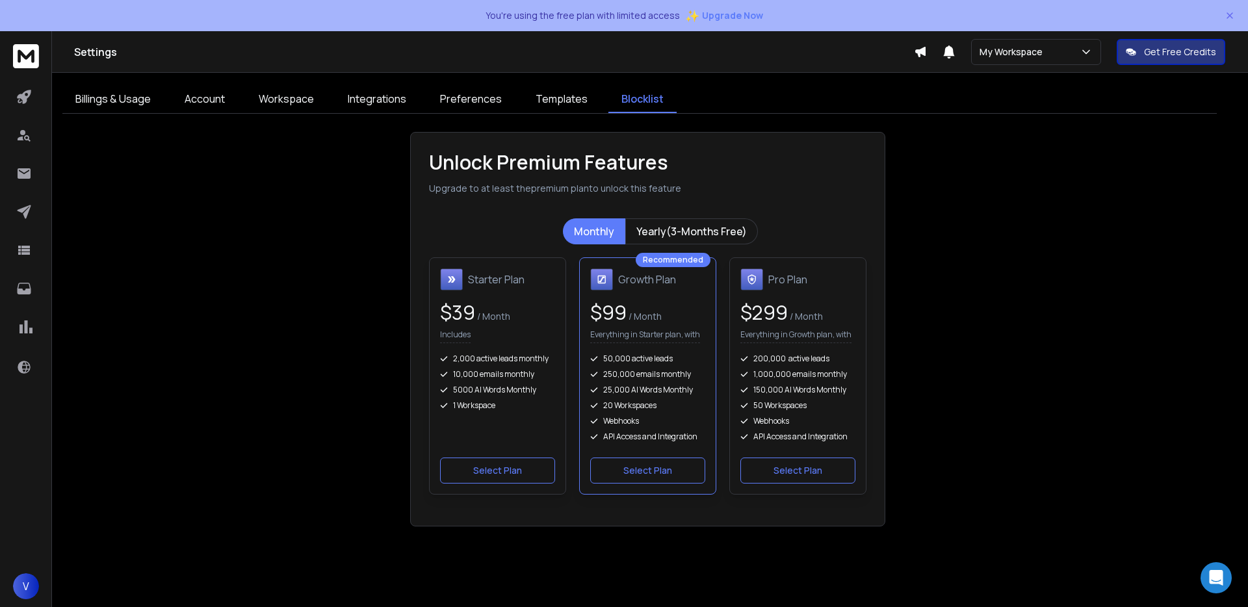
click at [556, 95] on link "Templates" at bounding box center [561, 99] width 78 height 27
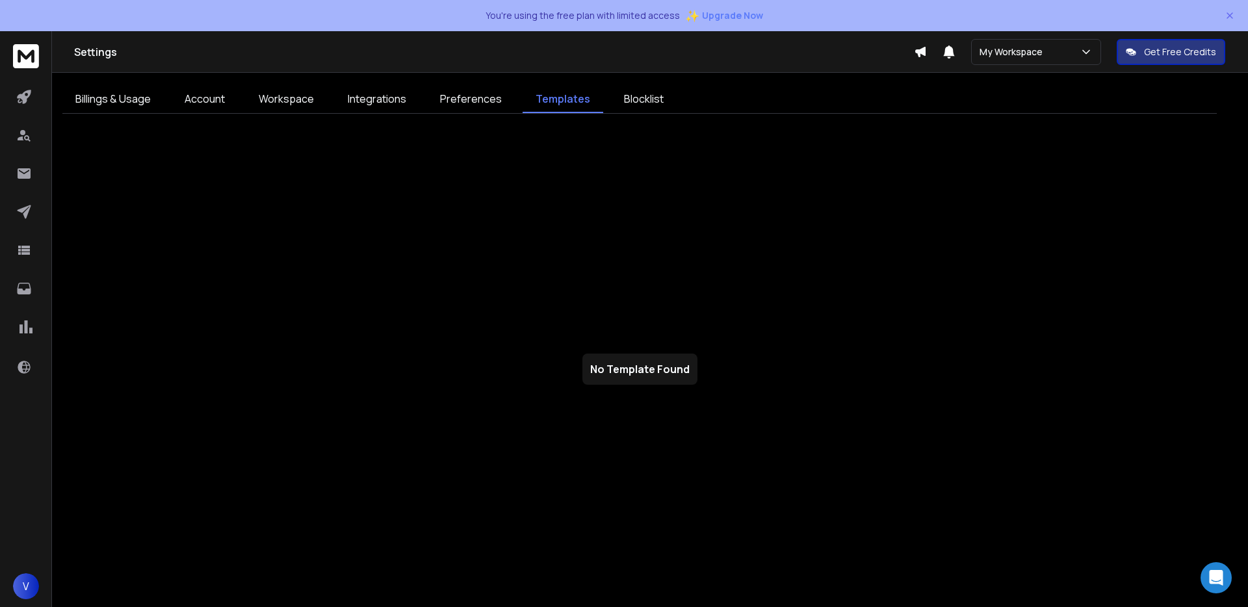
click at [452, 101] on link "Preferences" at bounding box center [471, 99] width 88 height 27
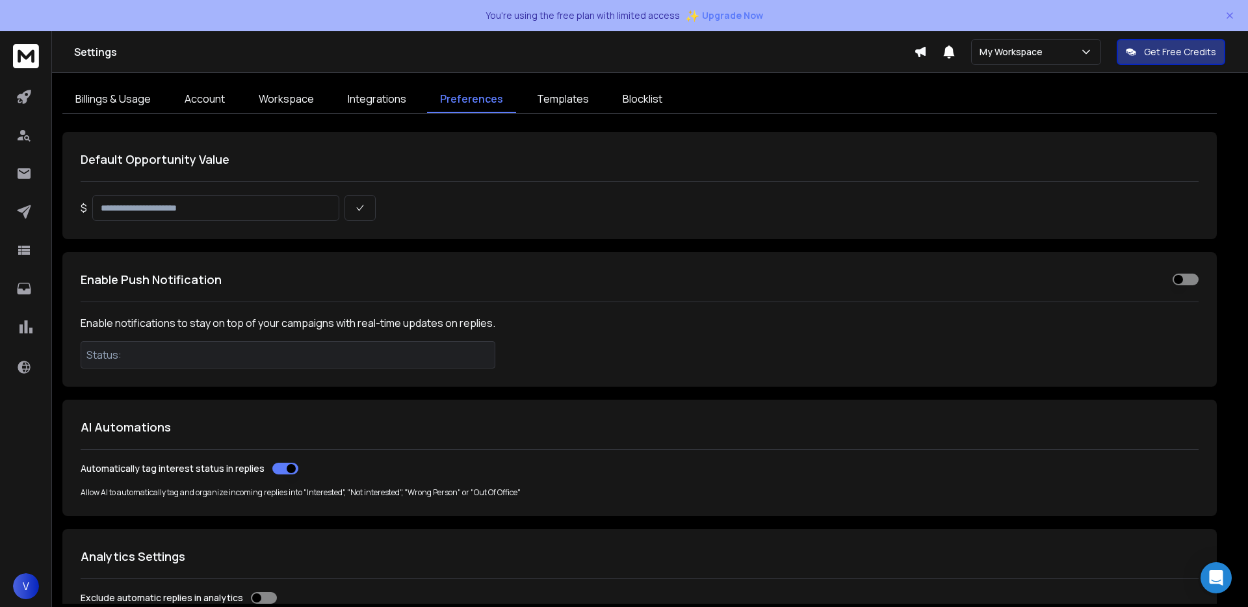
click at [385, 101] on link "Integrations" at bounding box center [377, 99] width 84 height 27
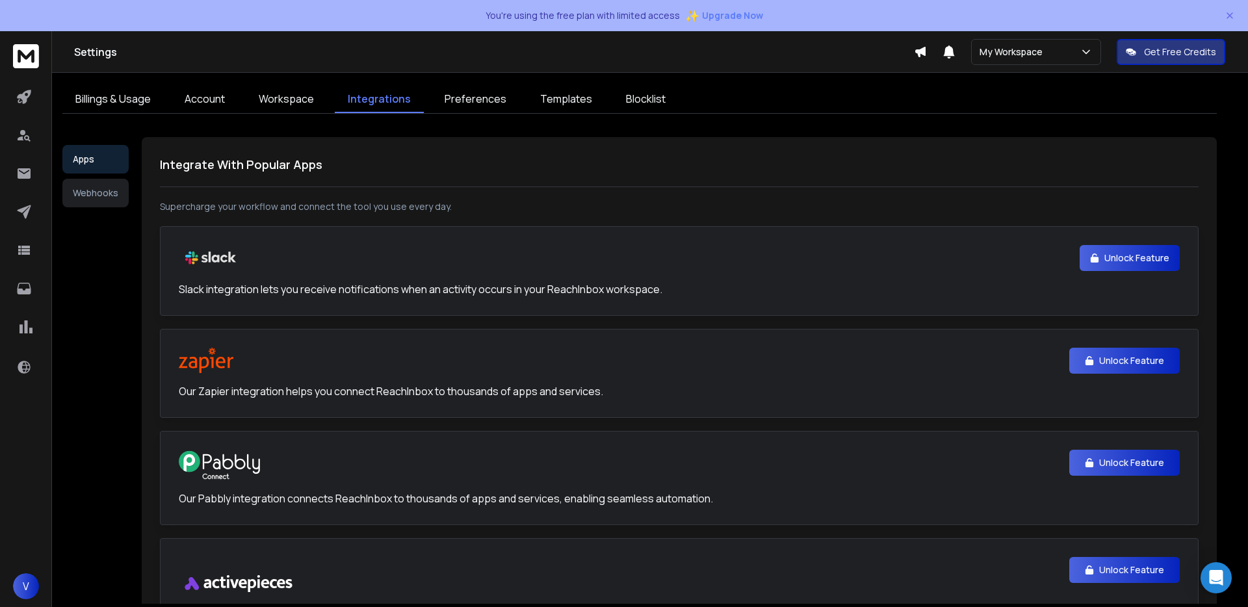
click at [281, 101] on link "Workspace" at bounding box center [286, 99] width 81 height 27
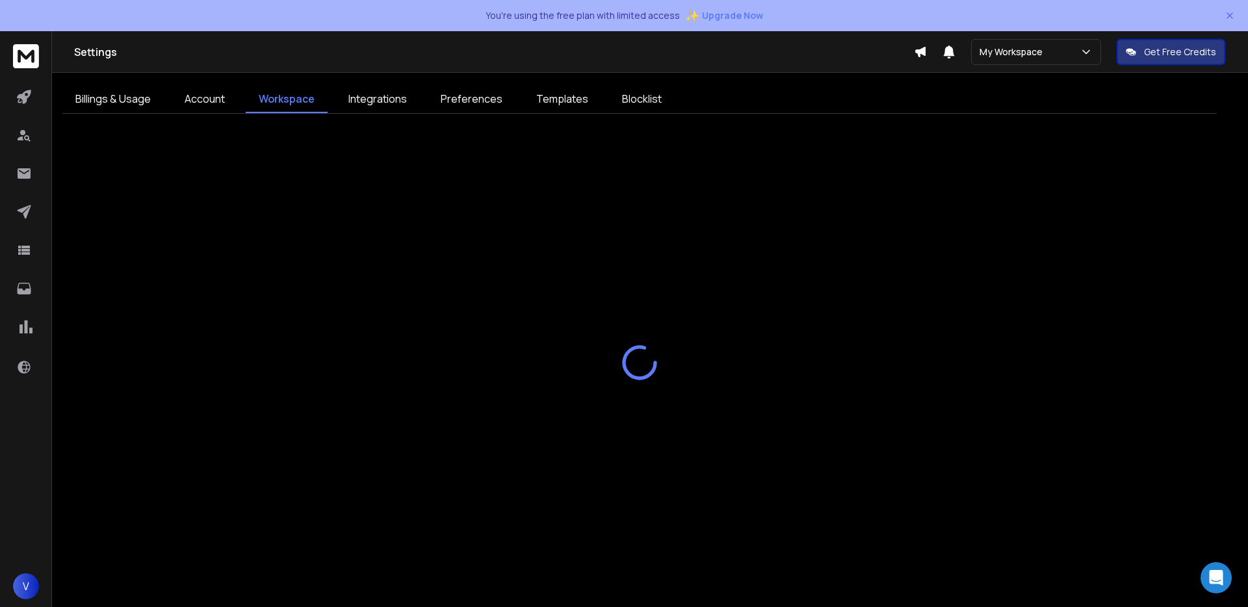
click at [215, 101] on link "Account" at bounding box center [205, 99] width 66 height 27
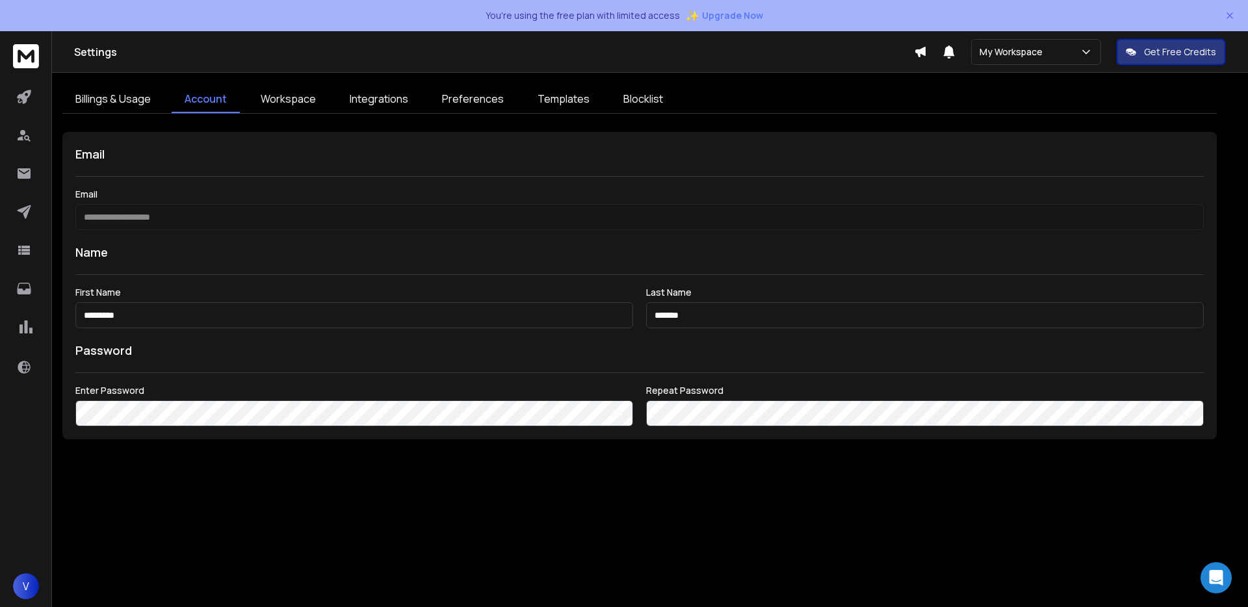
click at [138, 101] on link "Billings & Usage" at bounding box center [112, 99] width 101 height 27
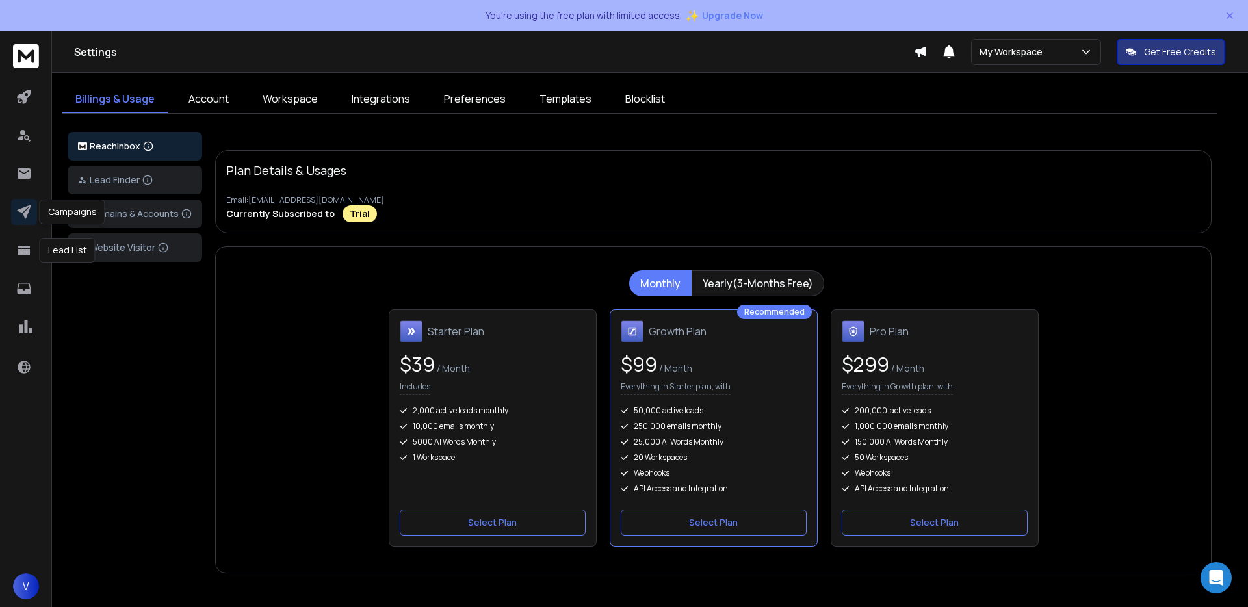
click at [18, 214] on icon at bounding box center [24, 212] width 16 height 16
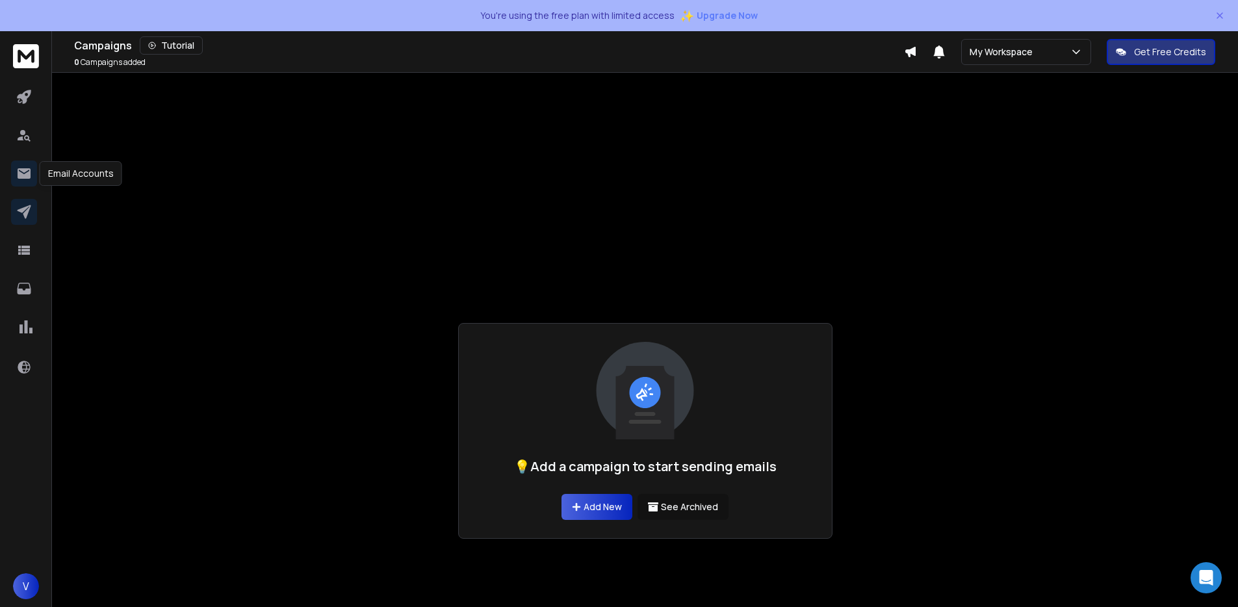
click at [27, 168] on icon at bounding box center [24, 174] width 16 height 16
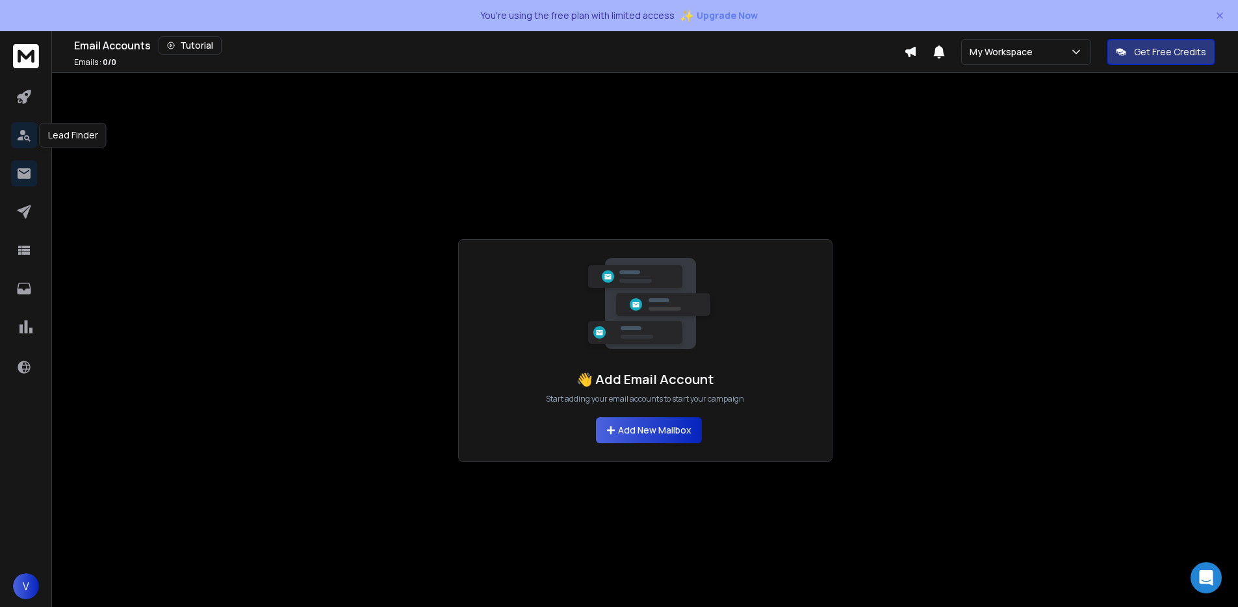
click at [28, 128] on icon at bounding box center [24, 135] width 16 height 16
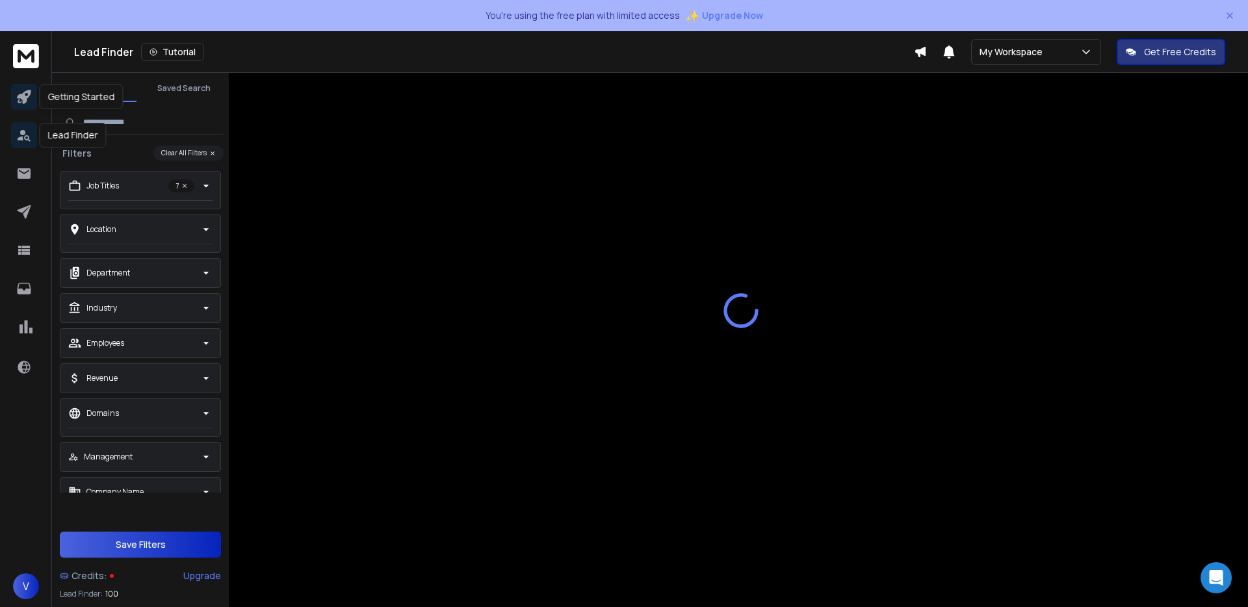
click at [16, 87] on link at bounding box center [24, 97] width 26 height 26
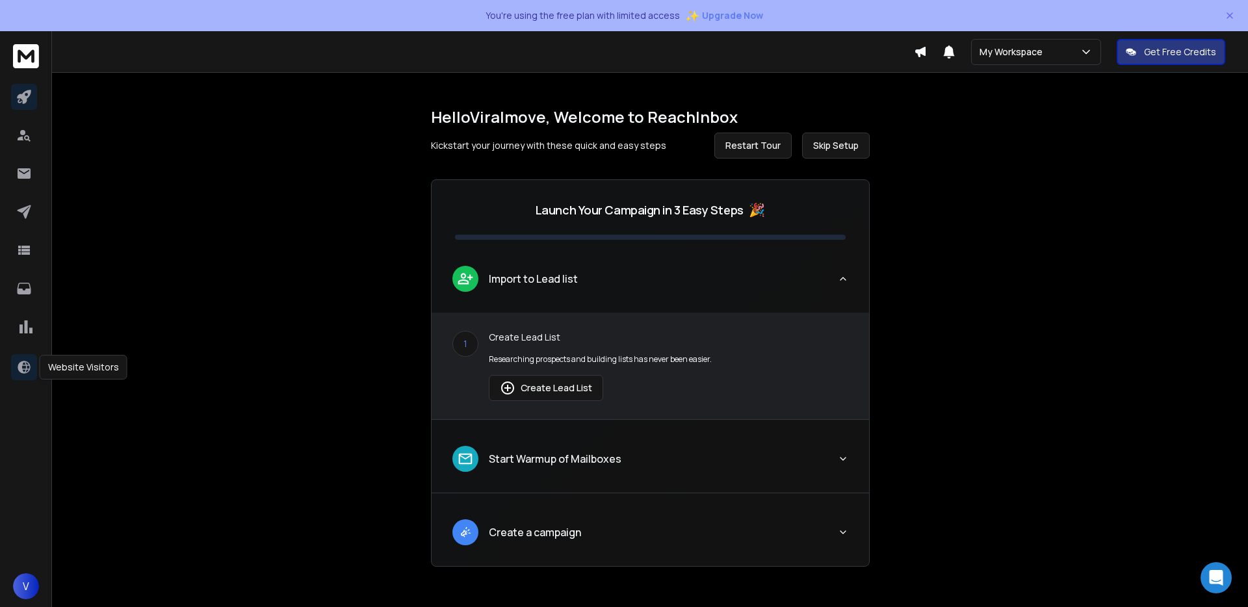
click at [21, 366] on icon at bounding box center [24, 367] width 13 height 13
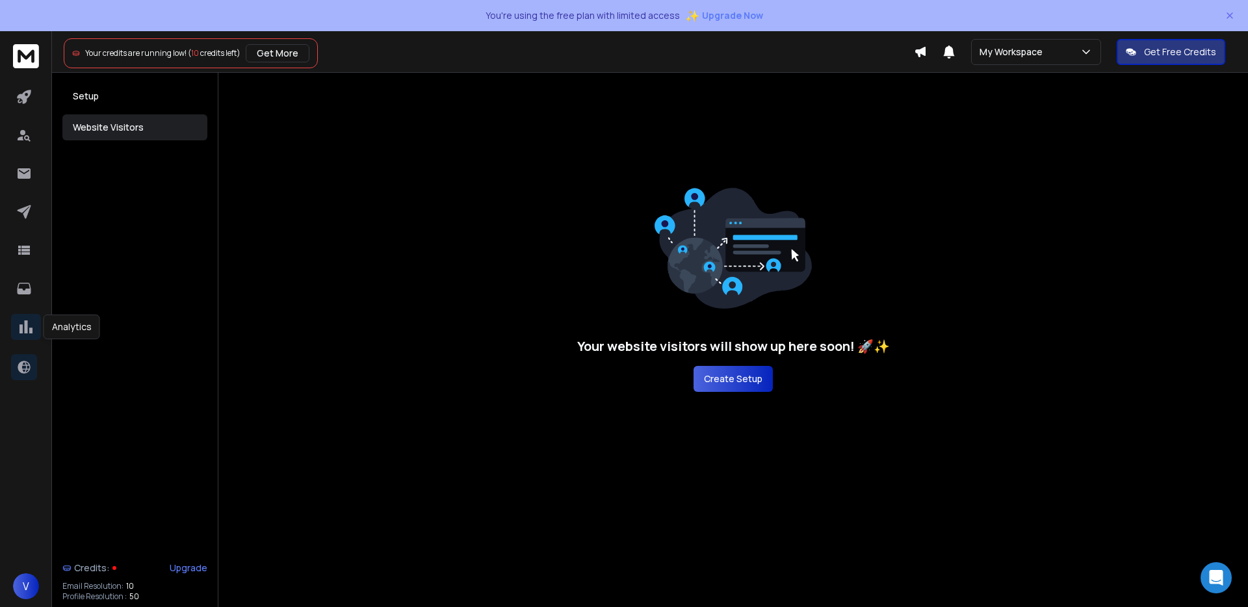
click at [29, 329] on icon at bounding box center [25, 326] width 13 height 13
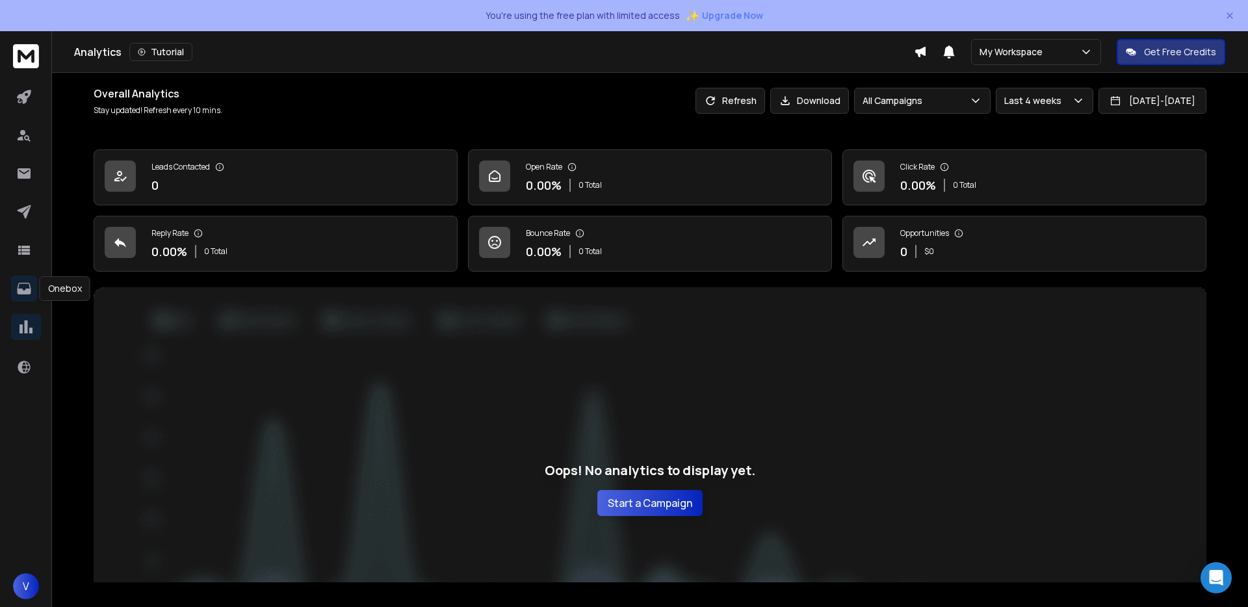
click at [16, 285] on icon at bounding box center [24, 289] width 16 height 16
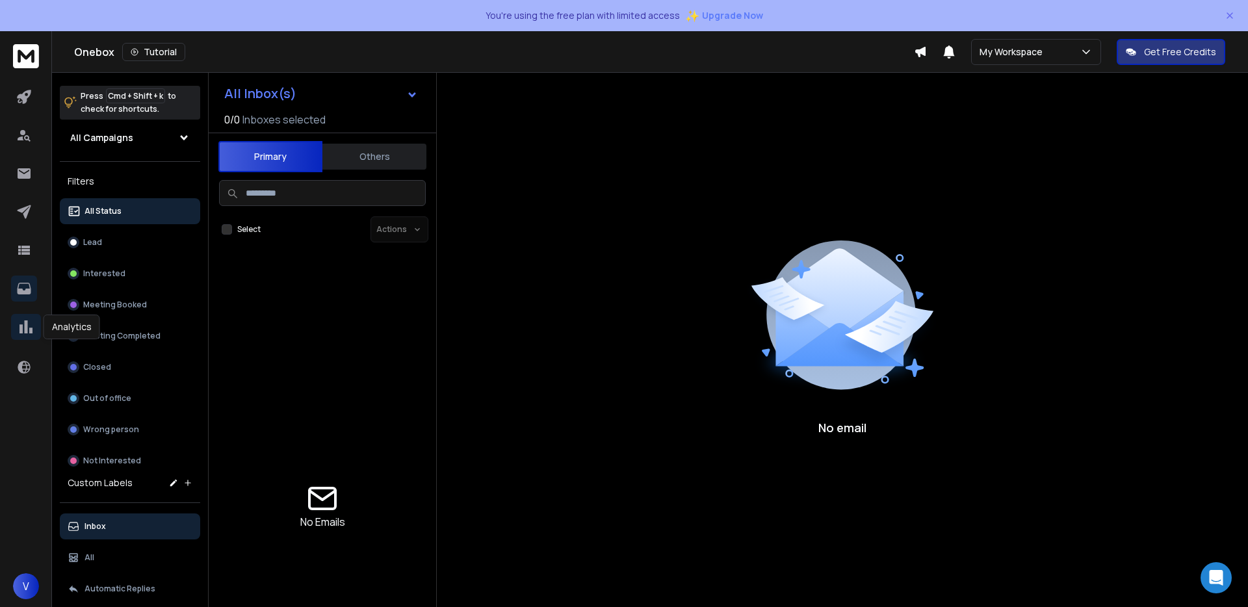
click at [28, 331] on icon at bounding box center [25, 326] width 19 height 19
